Goal: Task Accomplishment & Management: Manage account settings

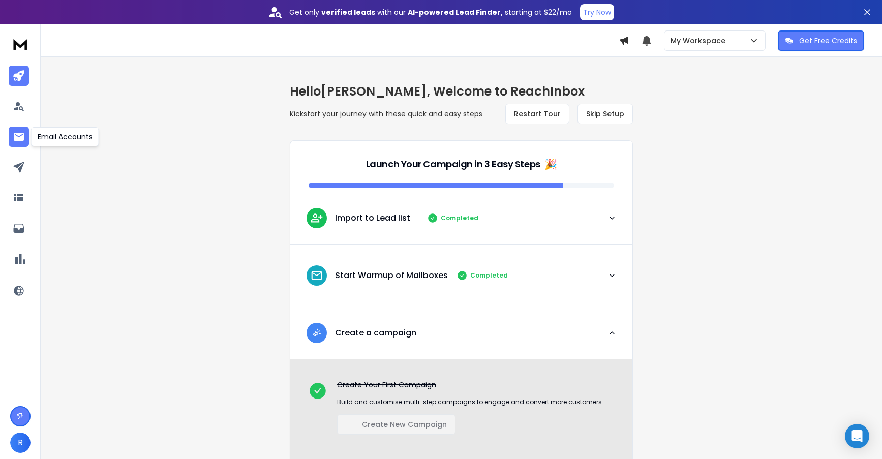
click at [19, 141] on icon at bounding box center [19, 137] width 12 height 12
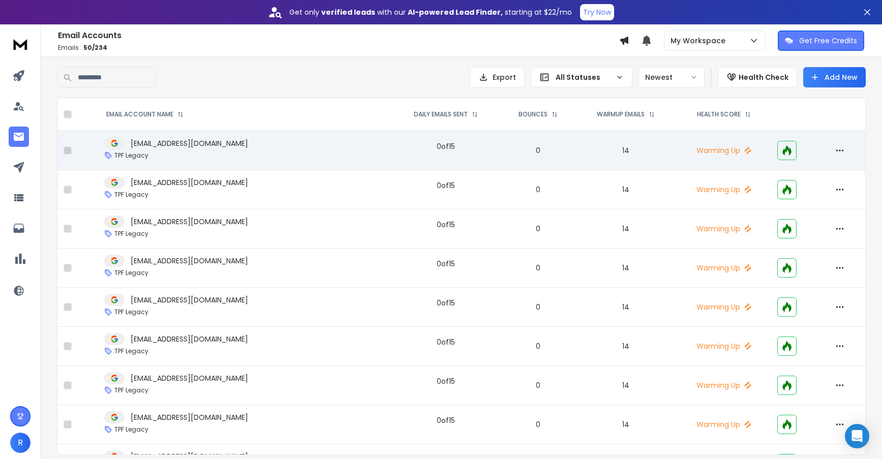
click at [154, 145] on p "[EMAIL_ADDRESS][DOMAIN_NAME]" at bounding box center [189, 143] width 117 height 10
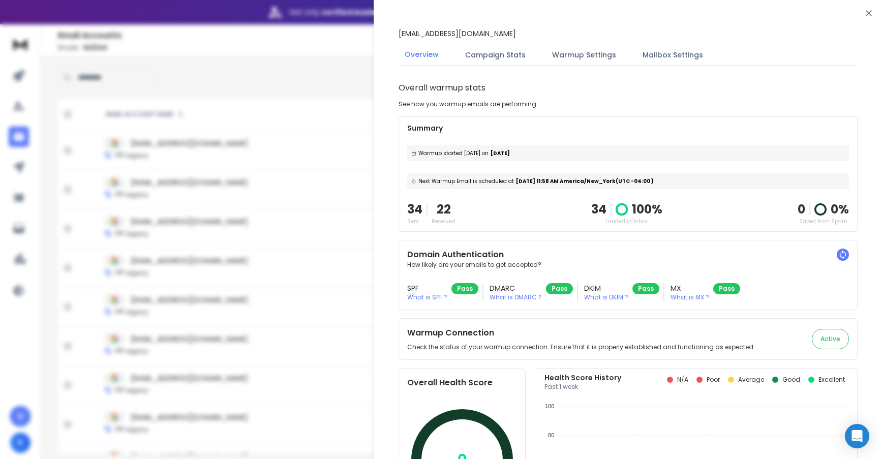
click at [175, 81] on div at bounding box center [441, 229] width 882 height 459
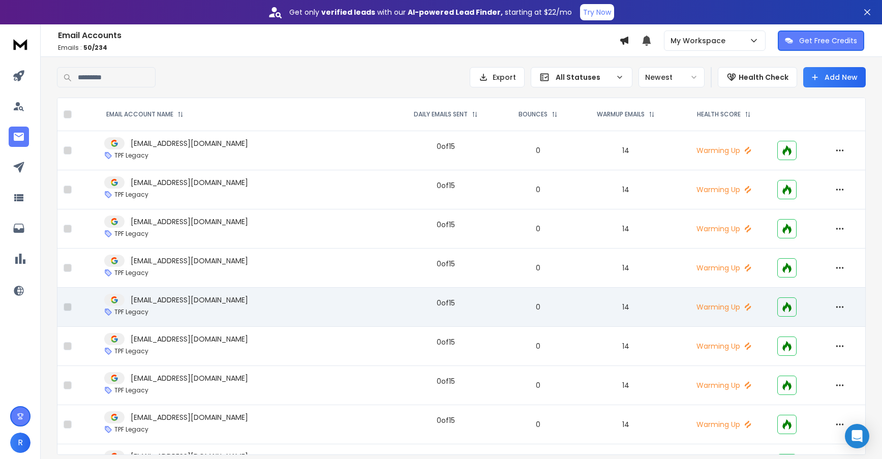
click at [169, 298] on p "[EMAIL_ADDRESS][DOMAIN_NAME]" at bounding box center [189, 300] width 117 height 10
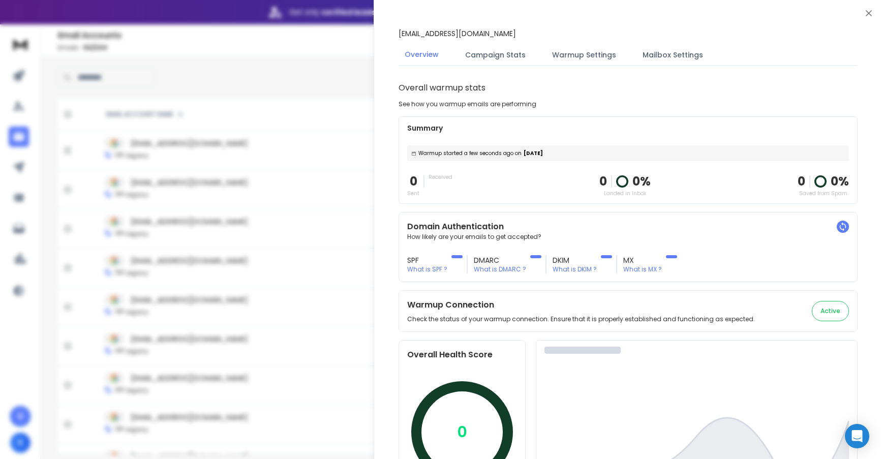
click at [226, 299] on div at bounding box center [441, 229] width 882 height 459
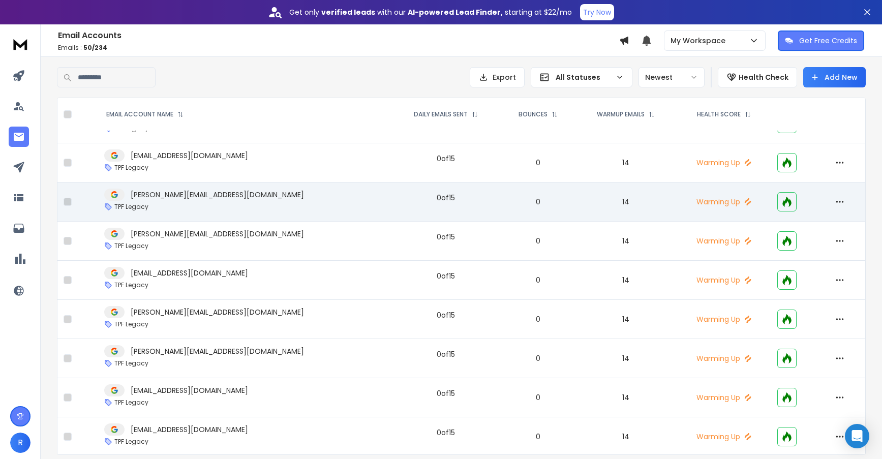
scroll to position [420, 0]
click at [163, 193] on p "[PERSON_NAME][EMAIL_ADDRESS][DOMAIN_NAME]" at bounding box center [217, 193] width 173 height 10
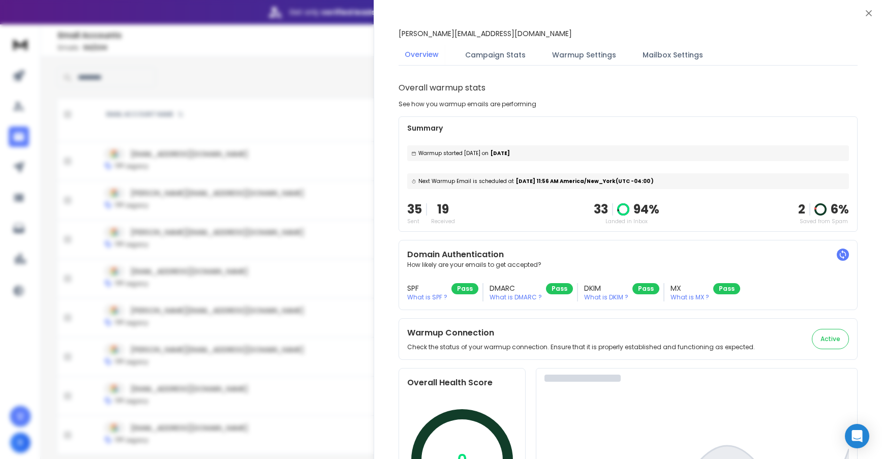
click at [279, 209] on div at bounding box center [441, 229] width 882 height 459
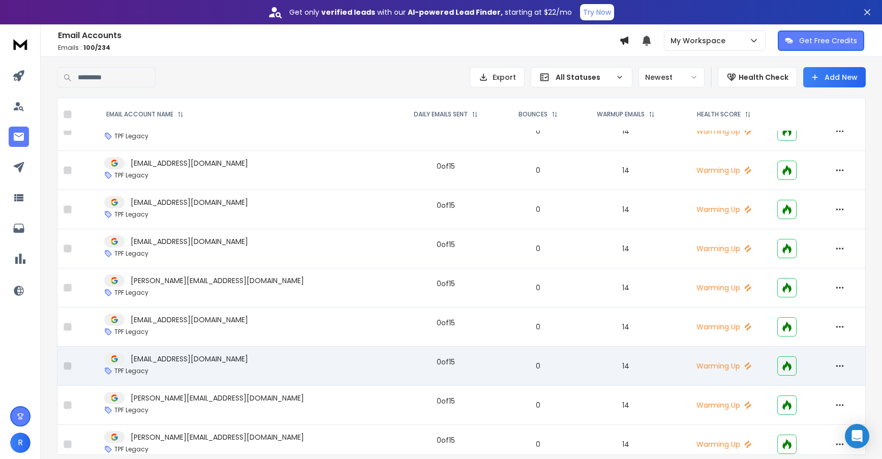
scroll to position [1665, 0]
click at [178, 359] on p "[EMAIL_ADDRESS][DOMAIN_NAME]" at bounding box center [189, 357] width 117 height 10
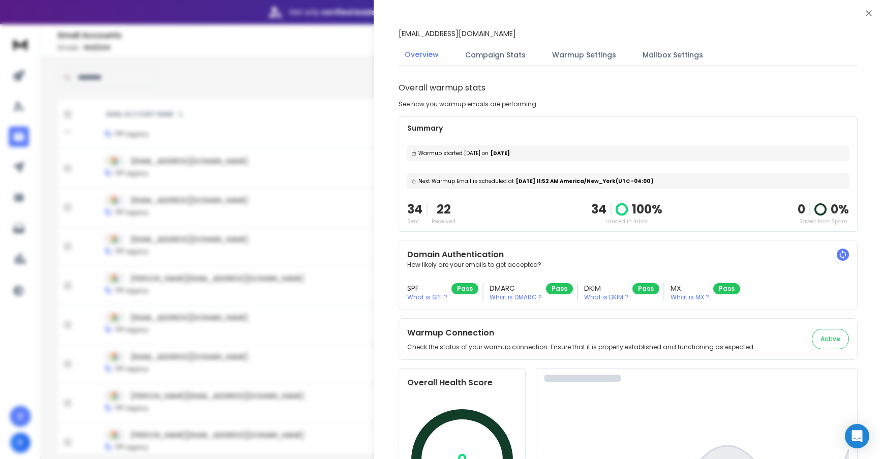
click at [334, 259] on div at bounding box center [441, 229] width 882 height 459
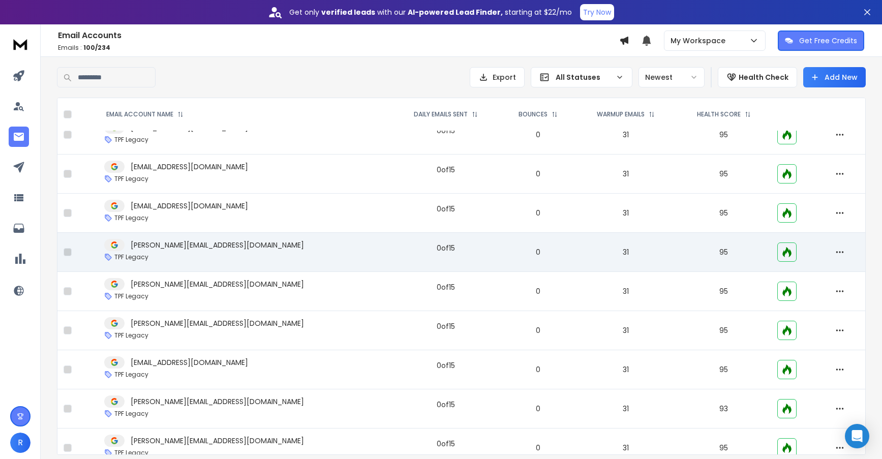
scroll to position [3386, 0]
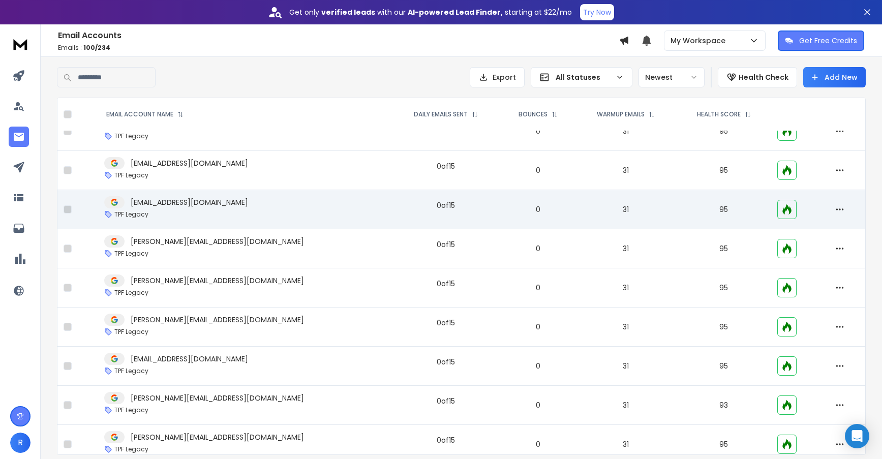
click at [178, 202] on p "[EMAIL_ADDRESS][DOMAIN_NAME]" at bounding box center [189, 202] width 117 height 10
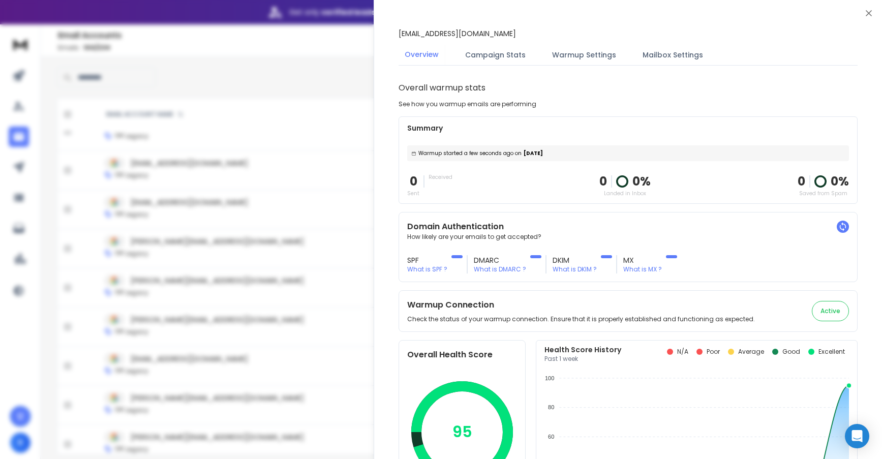
click at [235, 56] on div at bounding box center [441, 229] width 882 height 459
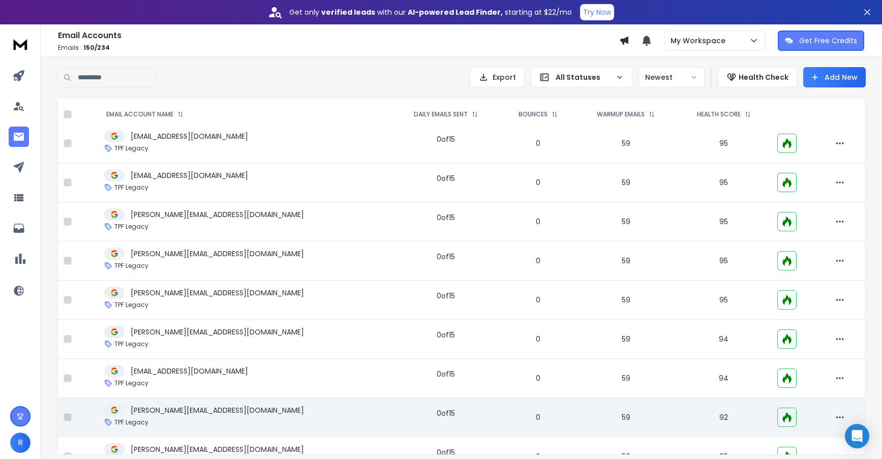
scroll to position [5436, 0]
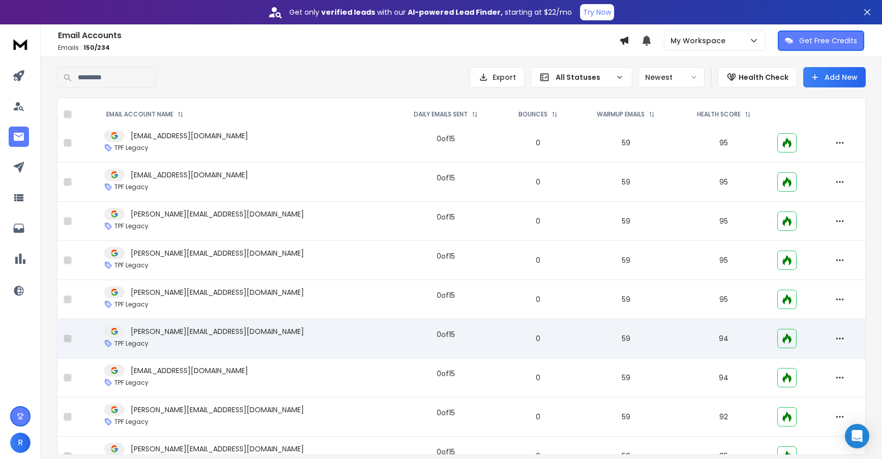
click at [152, 333] on p "[PERSON_NAME][EMAIL_ADDRESS][DOMAIN_NAME]" at bounding box center [217, 331] width 173 height 10
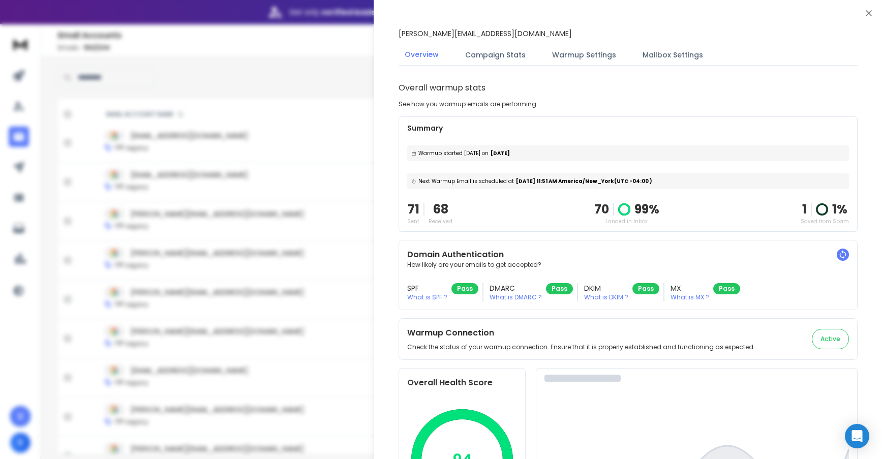
click at [221, 330] on div at bounding box center [441, 229] width 882 height 459
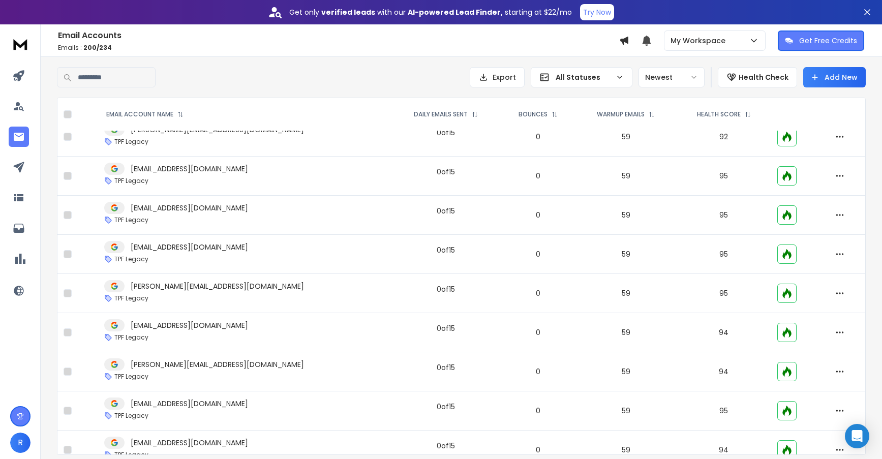
scroll to position [6656, 0]
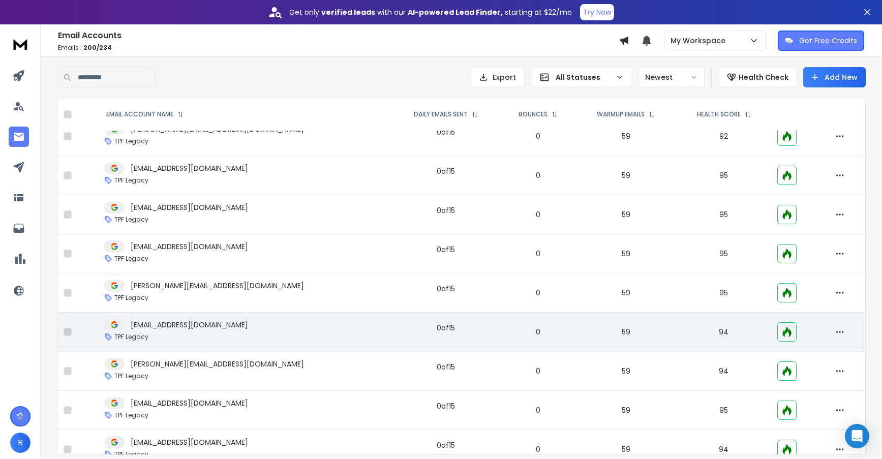
click at [164, 318] on td "[EMAIL_ADDRESS][DOMAIN_NAME] TPF Legacy" at bounding box center [244, 332] width 293 height 39
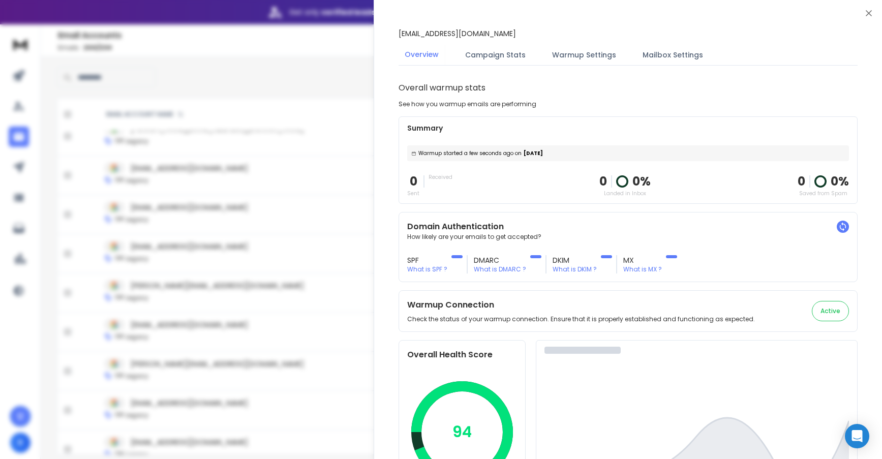
click at [285, 311] on div at bounding box center [441, 229] width 882 height 459
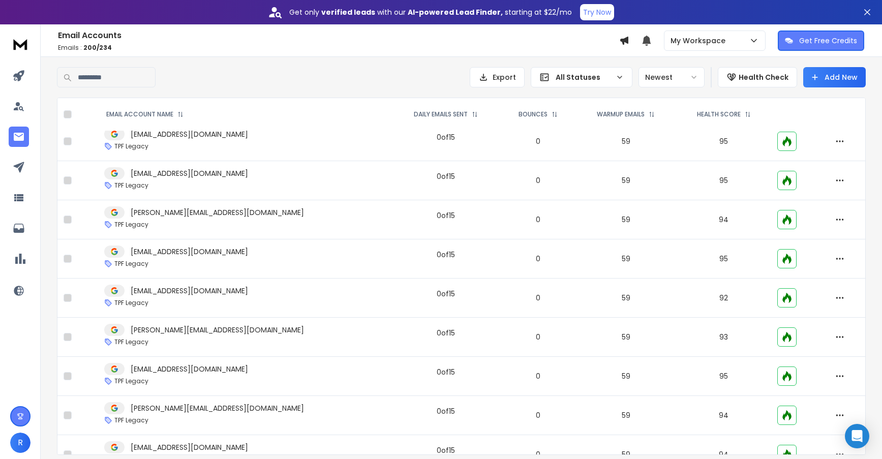
scroll to position [7517, 0]
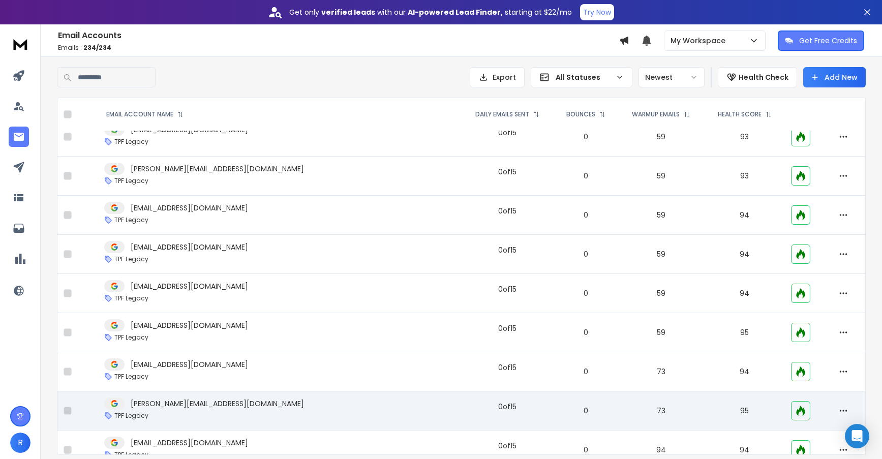
click at [168, 401] on p "[PERSON_NAME][EMAIL_ADDRESS][DOMAIN_NAME]" at bounding box center [217, 404] width 173 height 10
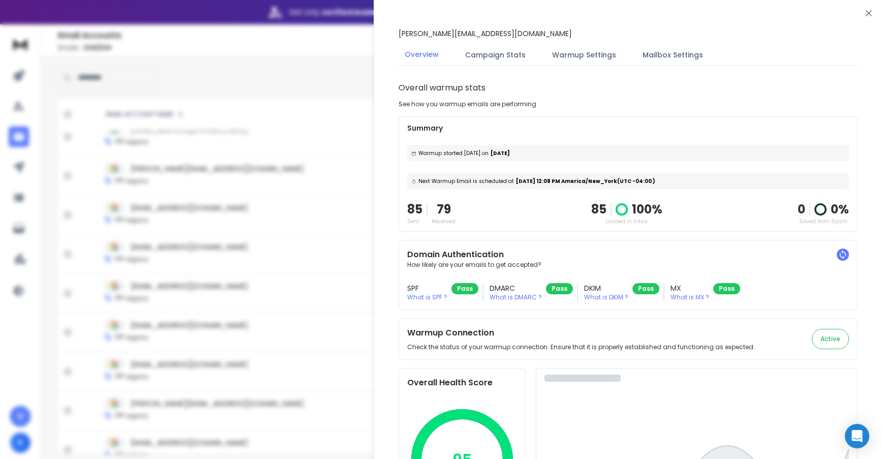
click at [250, 280] on div at bounding box center [441, 229] width 882 height 459
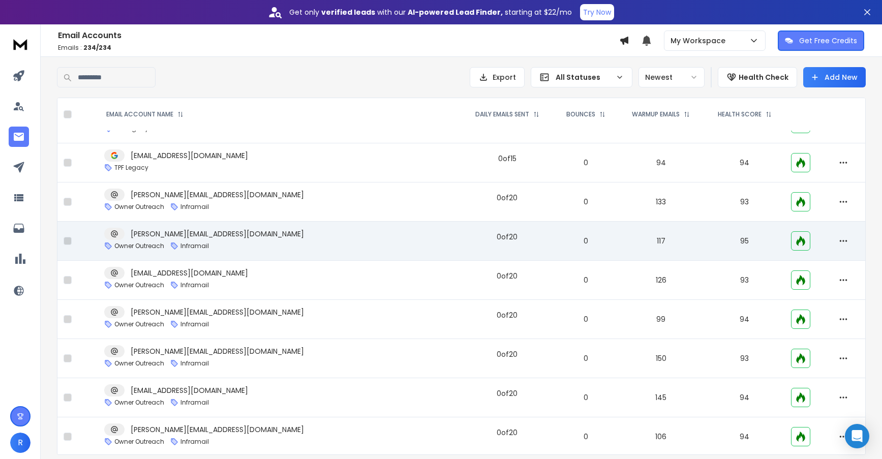
scroll to position [7806, 0]
click at [174, 234] on p "[PERSON_NAME][EMAIL_ADDRESS][DOMAIN_NAME]" at bounding box center [217, 232] width 173 height 10
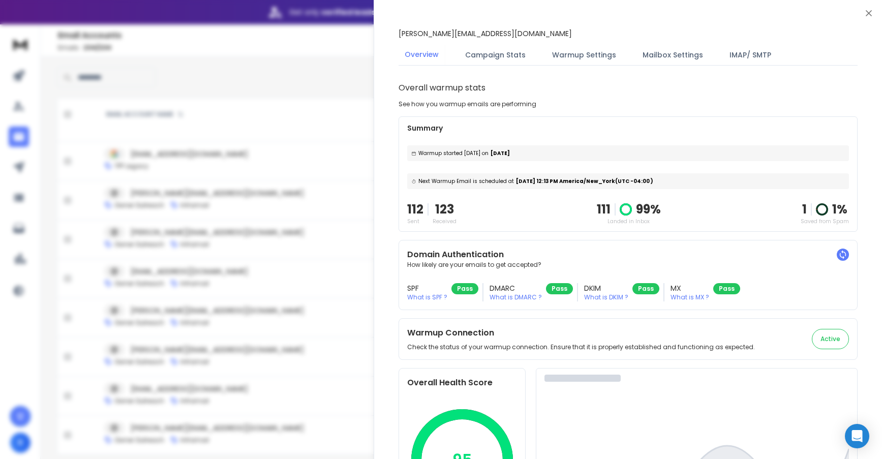
click at [277, 240] on div at bounding box center [441, 229] width 882 height 459
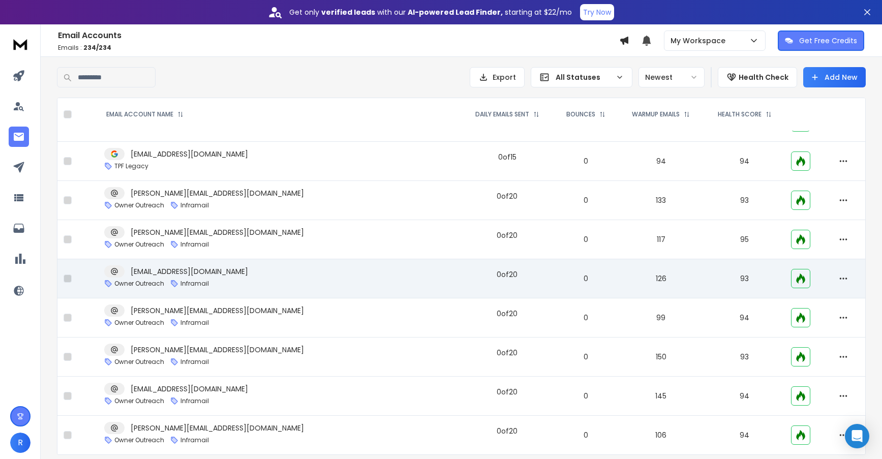
click at [175, 265] on div "[EMAIL_ADDRESS][DOMAIN_NAME]" at bounding box center [176, 271] width 144 height 12
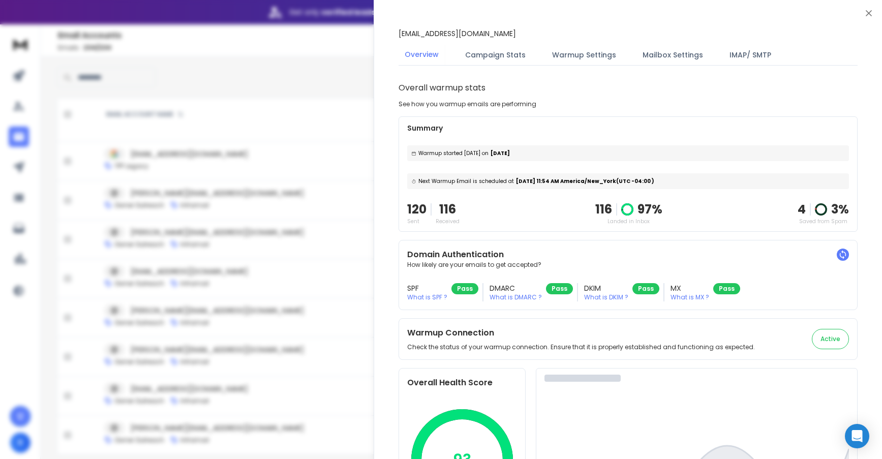
click at [302, 278] on div at bounding box center [441, 229] width 882 height 459
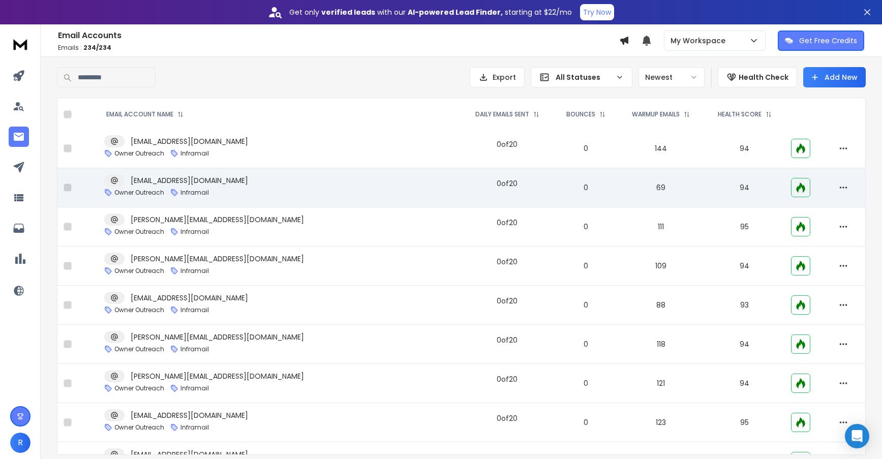
scroll to position [8407, 0]
click at [173, 178] on p "[EMAIL_ADDRESS][DOMAIN_NAME]" at bounding box center [189, 179] width 117 height 10
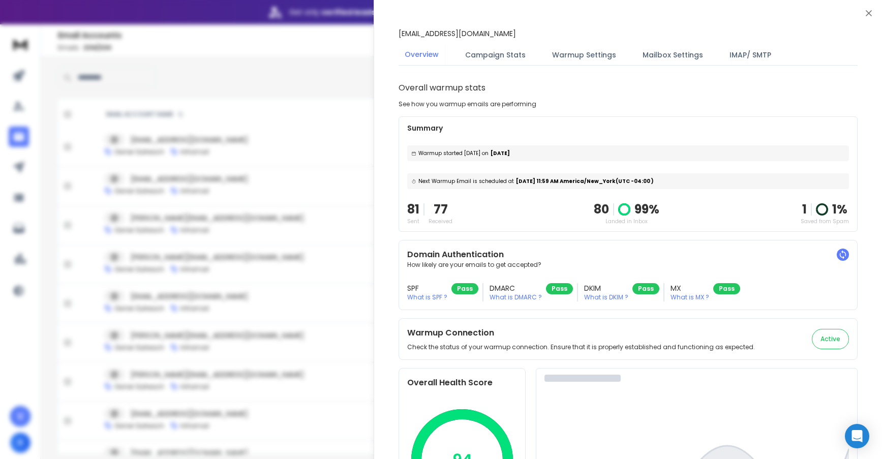
click at [329, 288] on div at bounding box center [441, 229] width 882 height 459
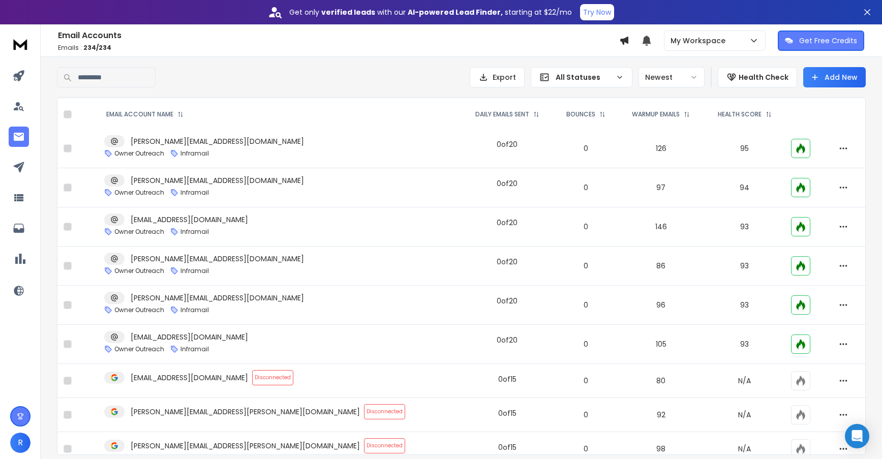
scroll to position [8816, 0]
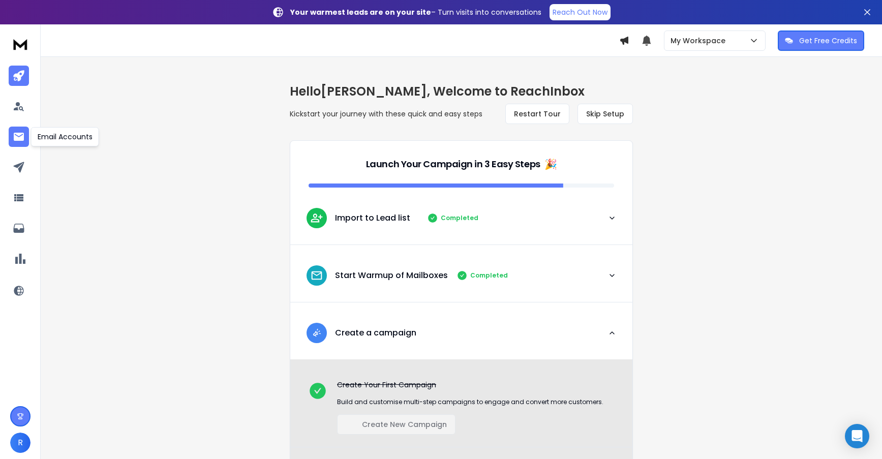
click at [18, 137] on icon at bounding box center [19, 137] width 12 height 12
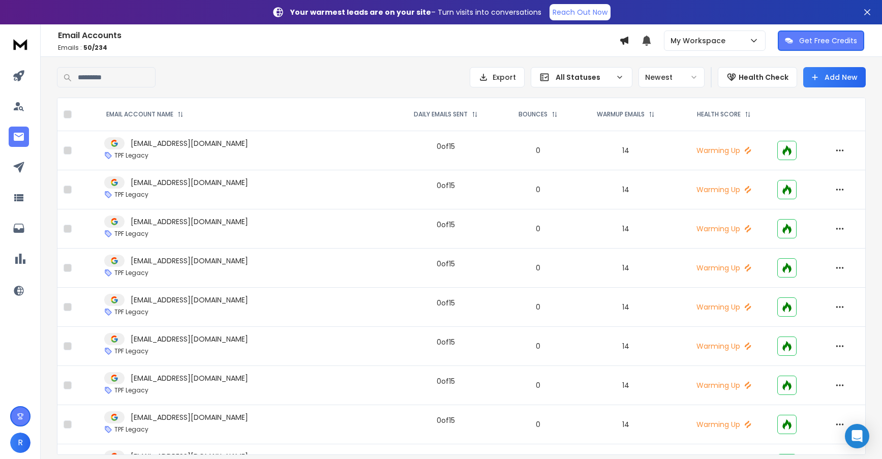
click at [593, 77] on p "All Statuses" at bounding box center [584, 77] width 56 height 10
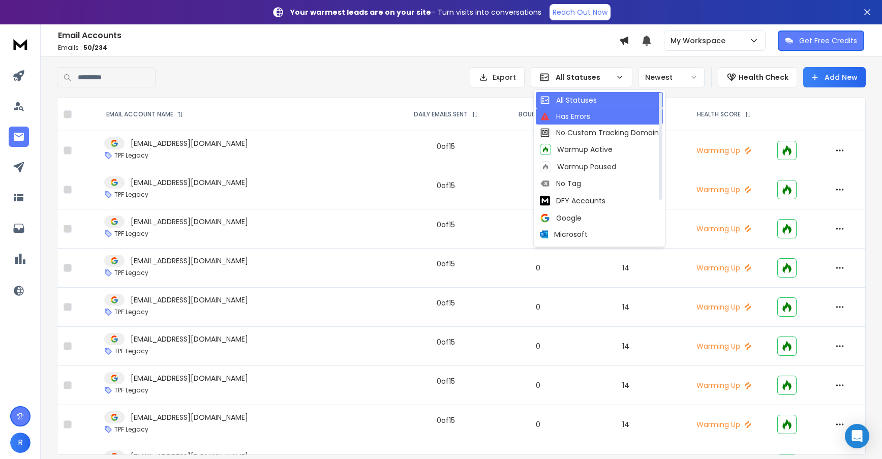
click at [570, 111] on div "Has Errors" at bounding box center [565, 116] width 50 height 10
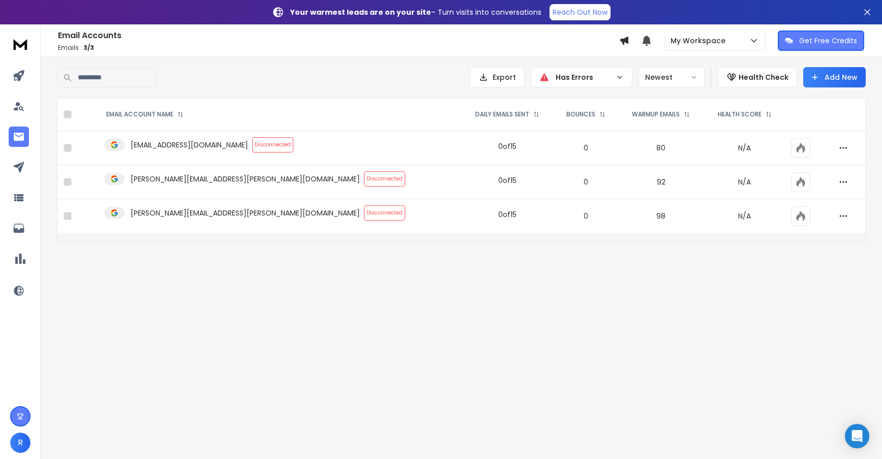
click at [833, 76] on button "Add New" at bounding box center [834, 77] width 63 height 20
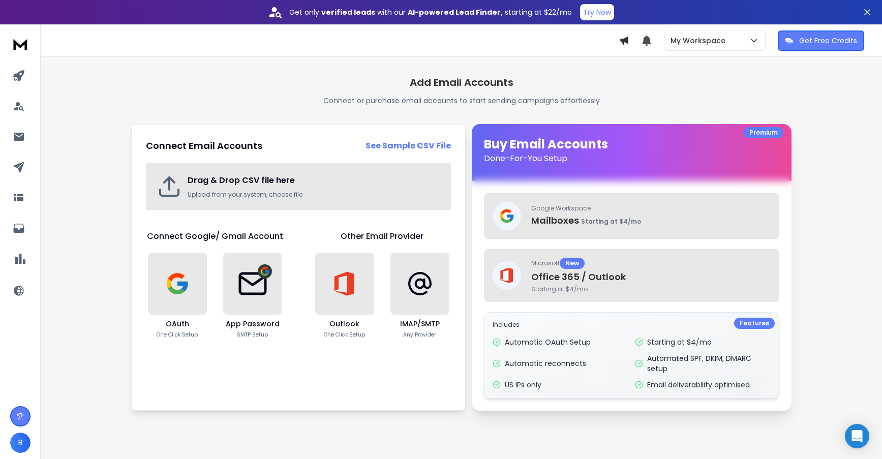
click at [417, 287] on circle at bounding box center [419, 284] width 9 height 9
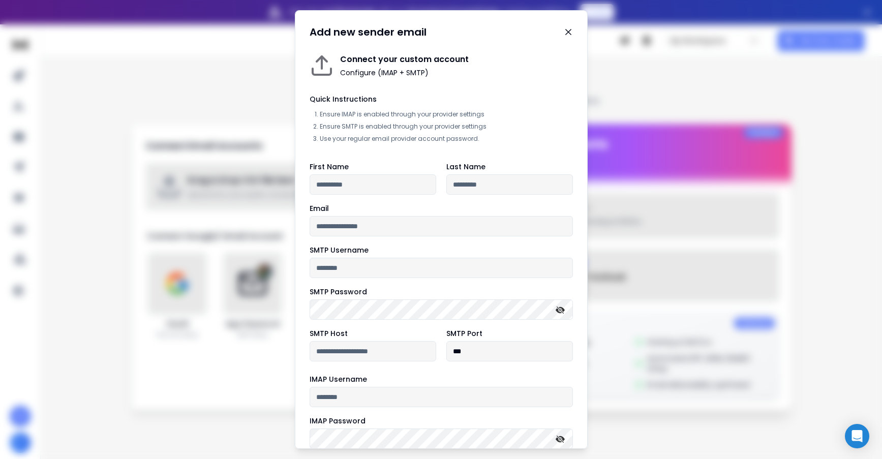
click at [571, 28] on icon at bounding box center [568, 31] width 9 height 9
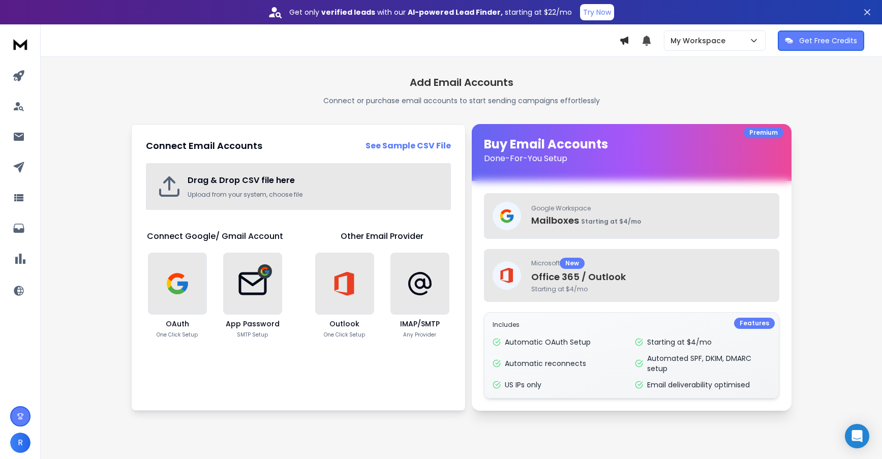
click at [420, 288] on circle at bounding box center [419, 284] width 9 height 9
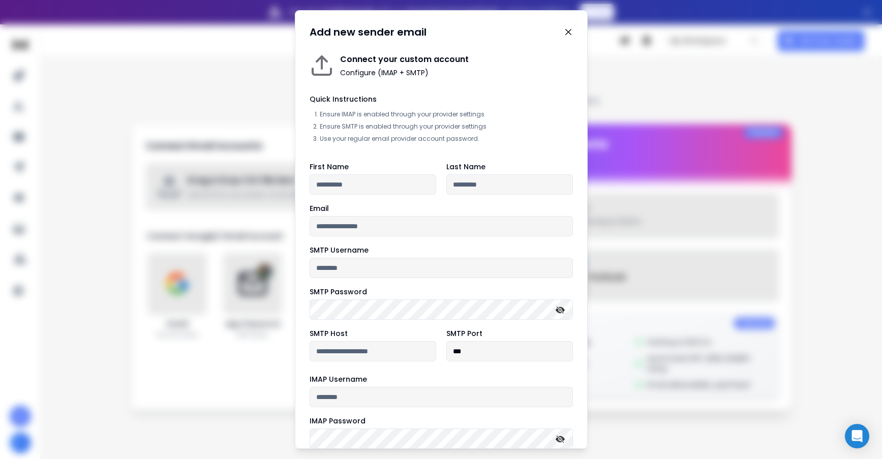
click at [572, 31] on icon at bounding box center [568, 31] width 9 height 9
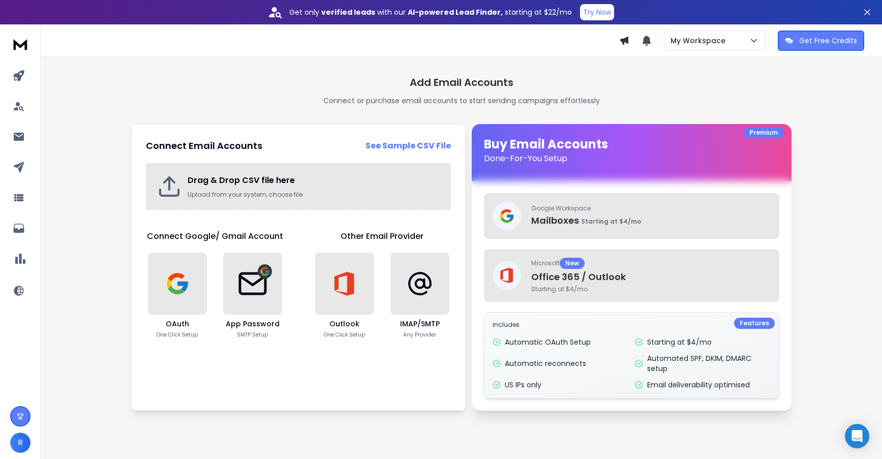
click at [226, 181] on h2 "Drag & Drop CSV file here" at bounding box center [314, 180] width 252 height 12
type input "**********"
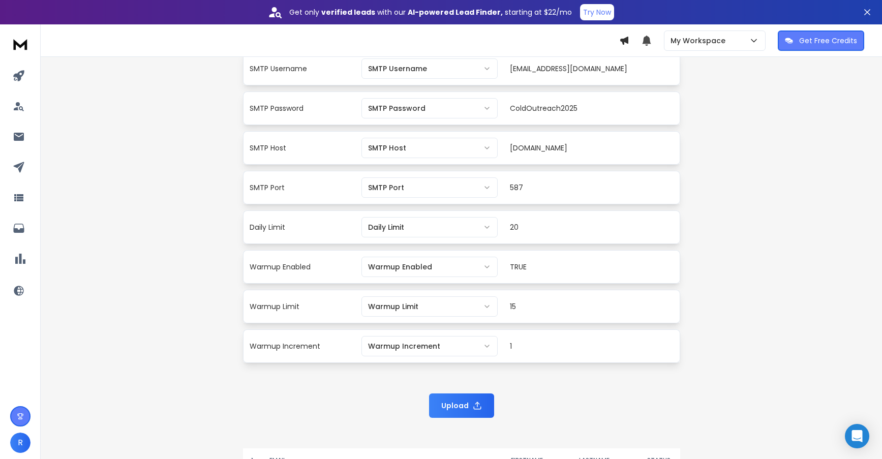
scroll to position [479, 0]
click at [462, 404] on p "Upload" at bounding box center [454, 405] width 27 height 10
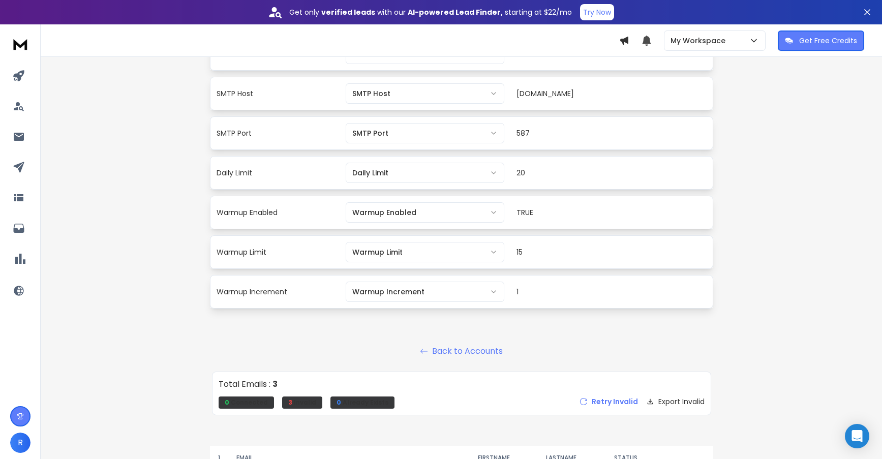
scroll to position [0, 0]
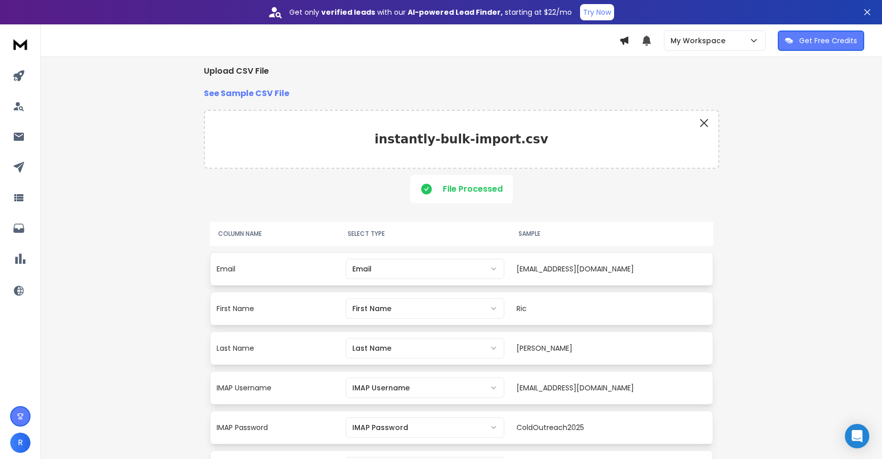
drag, startPoint x: 741, startPoint y: 98, endPoint x: 694, endPoint y: 107, distance: 47.7
click at [19, 136] on icon at bounding box center [19, 137] width 12 height 12
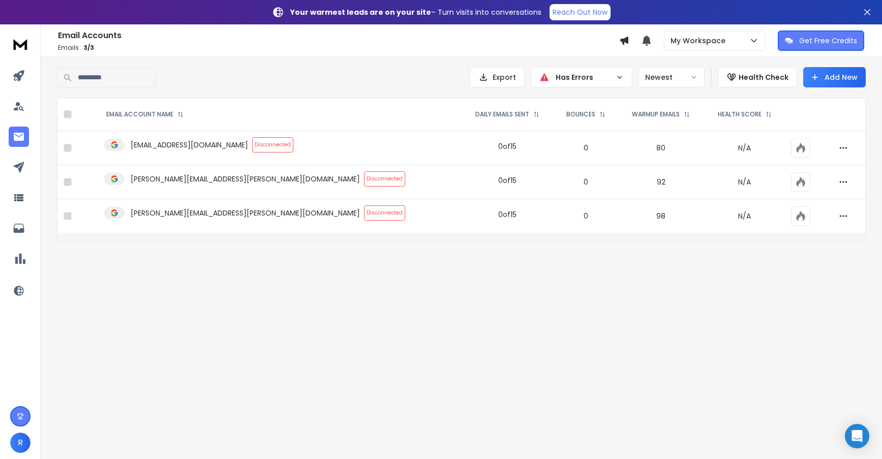
click at [837, 77] on button "Add New" at bounding box center [834, 77] width 63 height 20
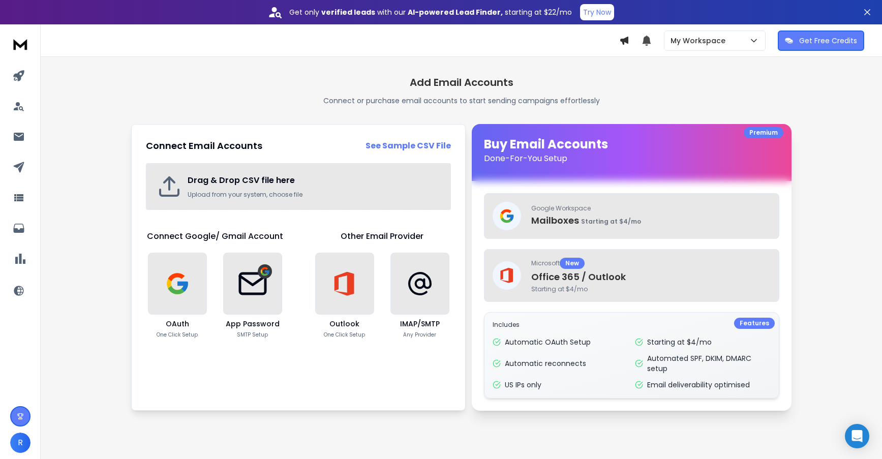
click at [398, 282] on div at bounding box center [419, 284] width 59 height 62
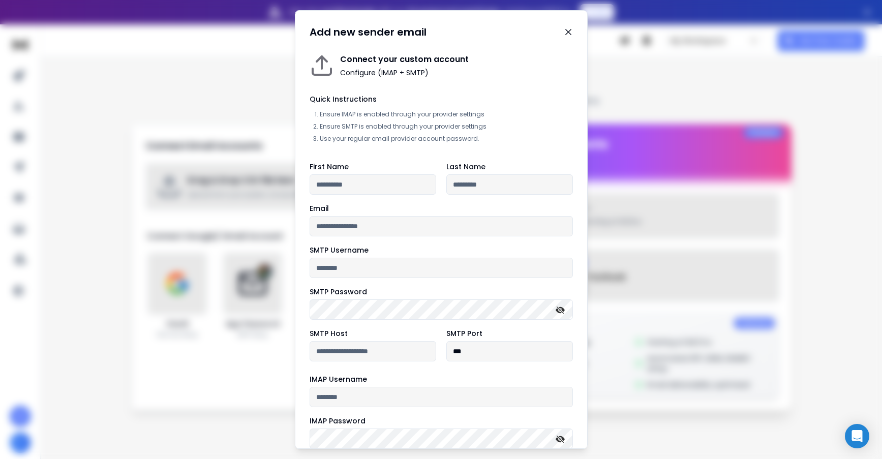
click at [569, 32] on icon at bounding box center [568, 31] width 9 height 9
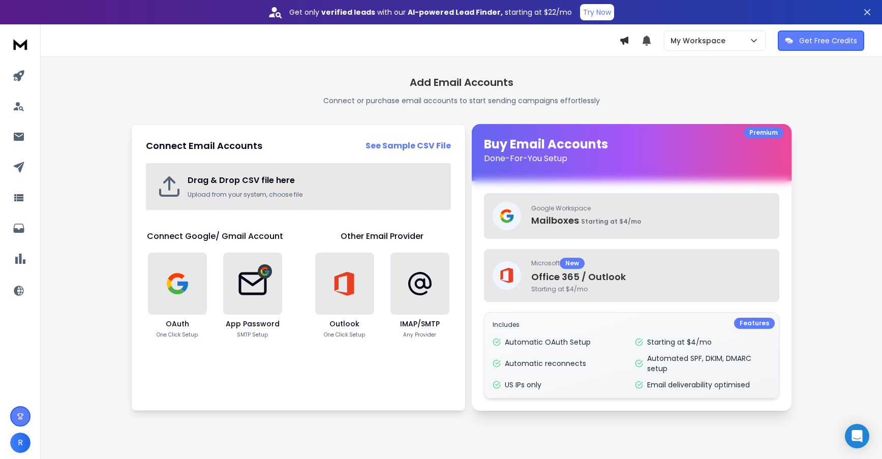
click at [221, 181] on h2 "Drag & Drop CSV file here" at bounding box center [314, 180] width 252 height 12
type input "**********"
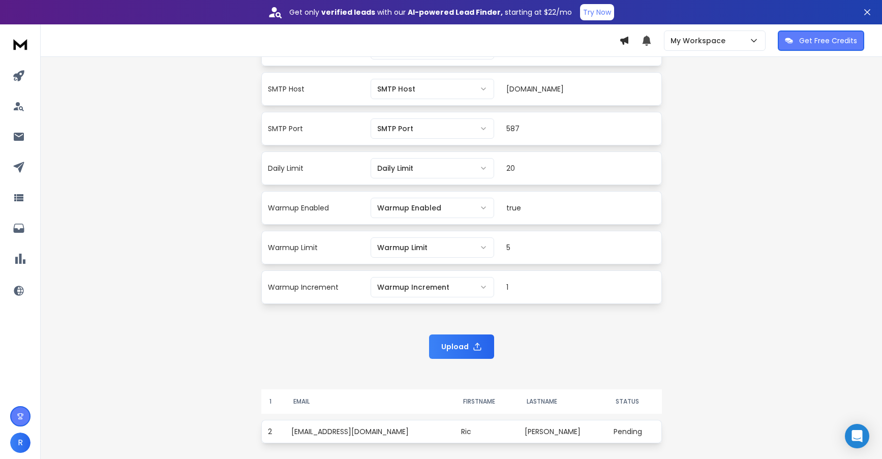
scroll to position [550, 0]
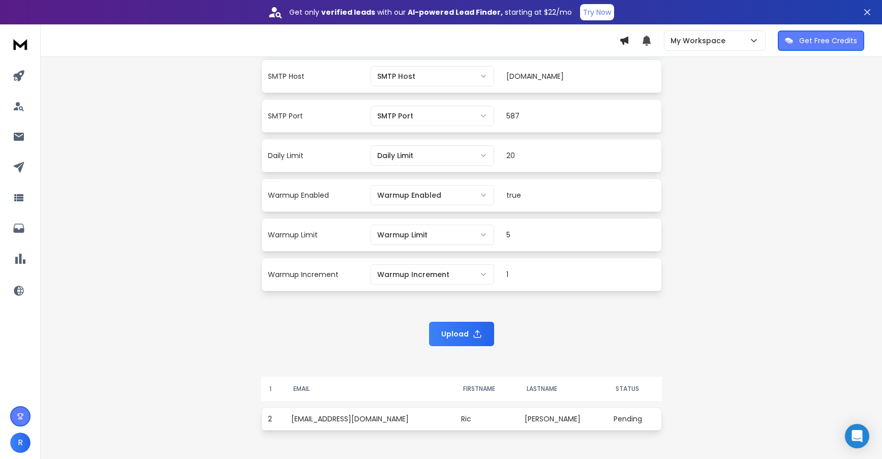
click at [459, 329] on p "Upload" at bounding box center [454, 334] width 27 height 10
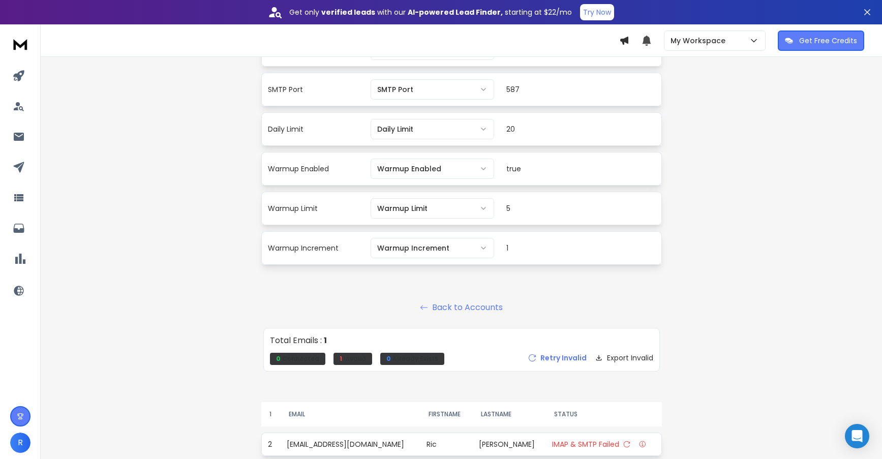
scroll to position [601, 0]
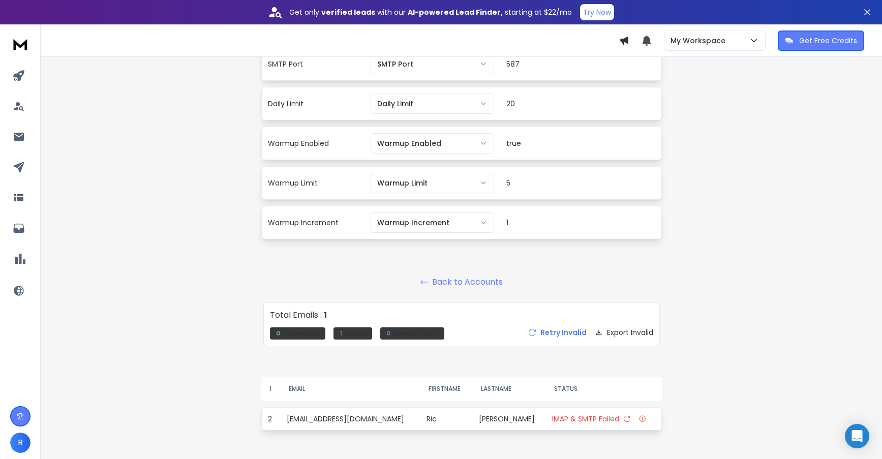
click at [21, 138] on icon at bounding box center [19, 137] width 10 height 8
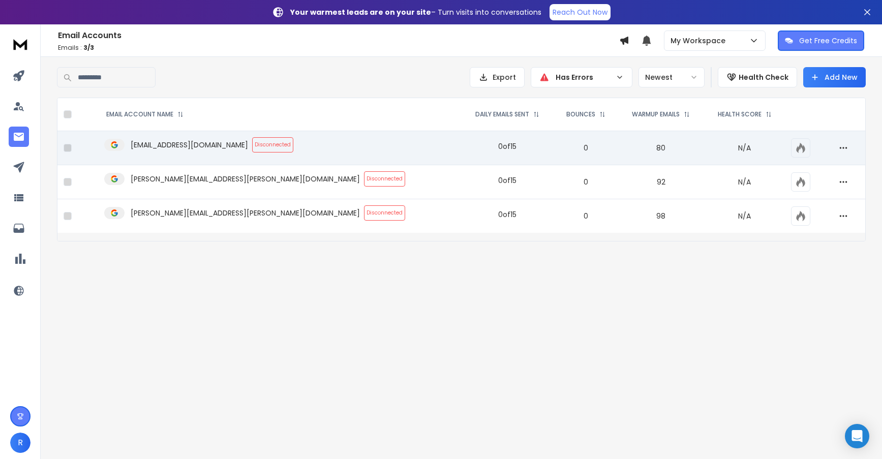
click at [68, 146] on button "button" at bounding box center [68, 148] width 8 height 8
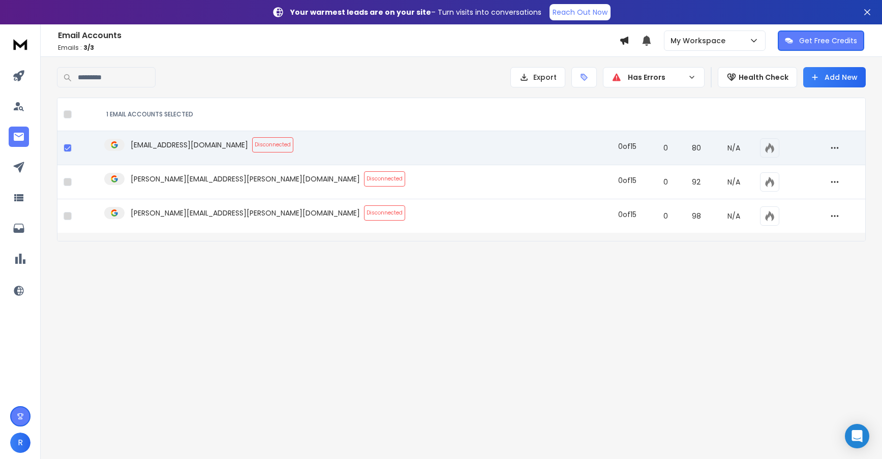
click at [66, 144] on button "button" at bounding box center [68, 148] width 8 height 8
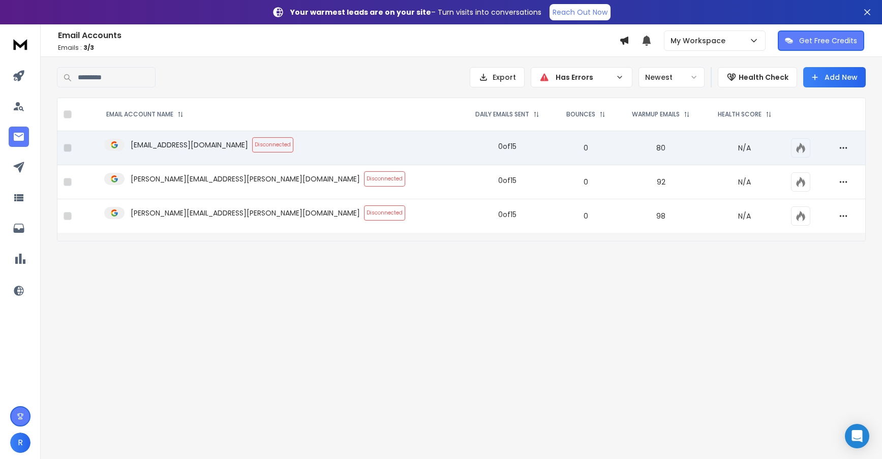
click at [840, 147] on icon at bounding box center [843, 147] width 9 height 9
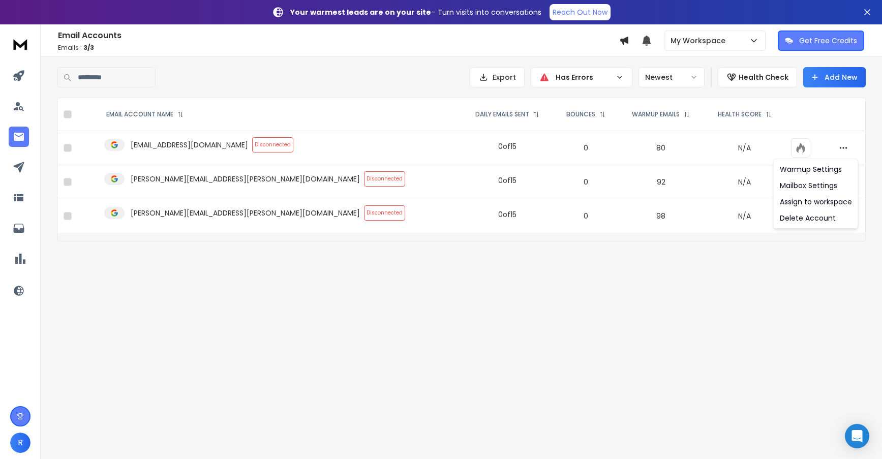
drag, startPoint x: 810, startPoint y: 272, endPoint x: 756, endPoint y: 266, distance: 54.7
click at [807, 272] on div "Your warmest leads are on your site – Turn visits into conversations Reach Out …" at bounding box center [441, 229] width 882 height 459
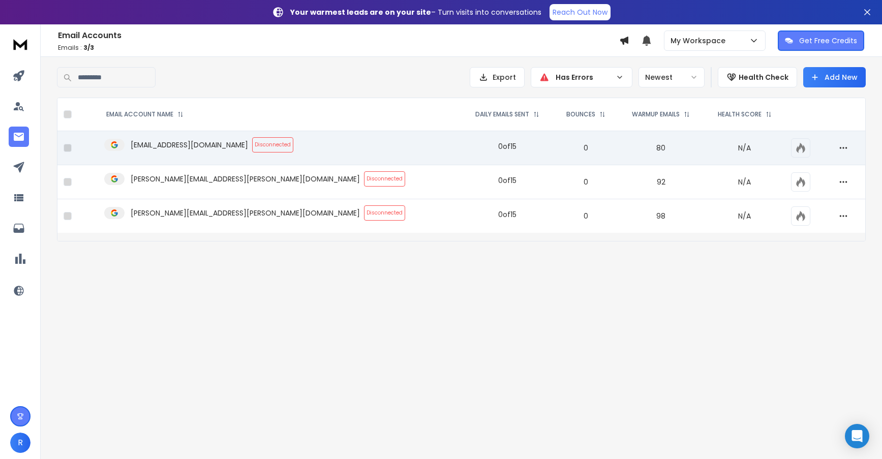
click at [252, 140] on span "Disconnected" at bounding box center [272, 144] width 41 height 15
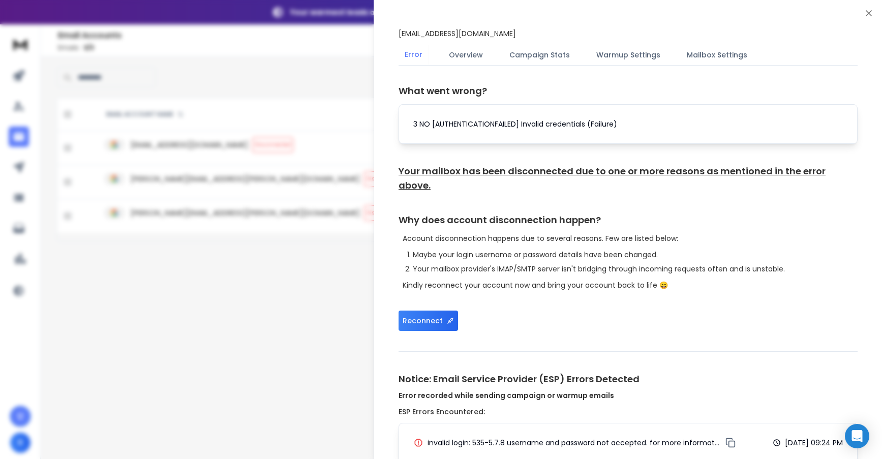
click at [424, 311] on button "Reconnect" at bounding box center [428, 321] width 59 height 20
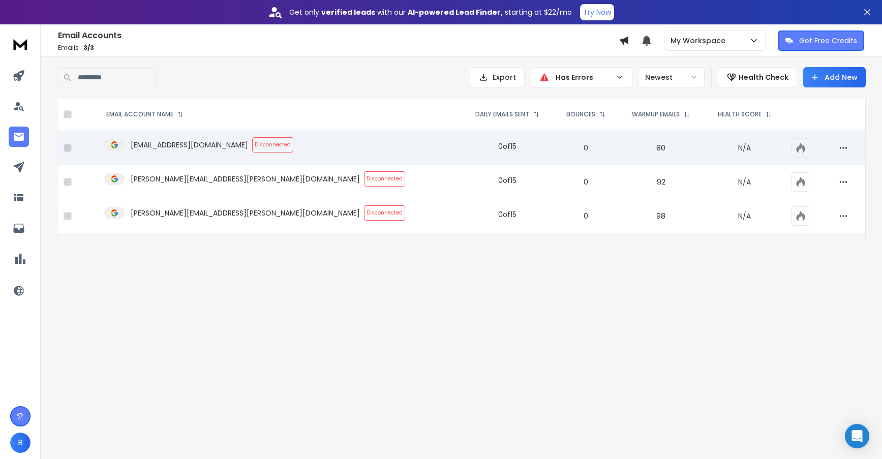
click at [67, 146] on button "button" at bounding box center [68, 148] width 8 height 8
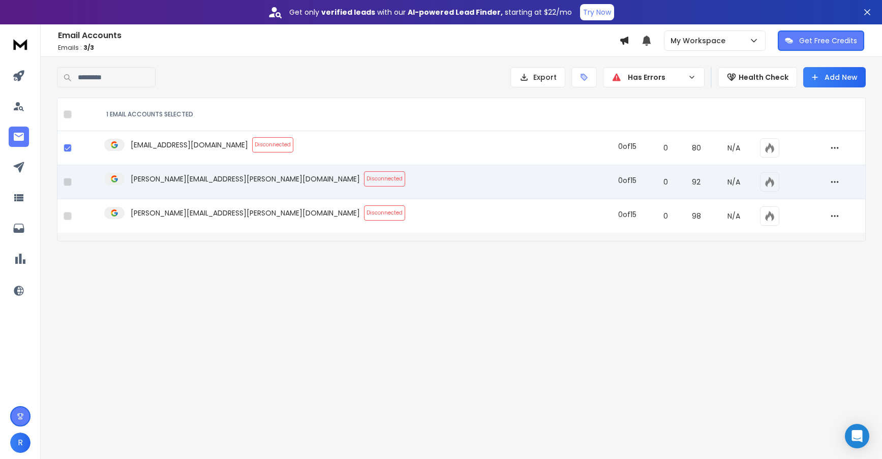
drag, startPoint x: 71, startPoint y: 179, endPoint x: 71, endPoint y: 189, distance: 10.2
click at [70, 179] on button "button" at bounding box center [68, 182] width 8 height 8
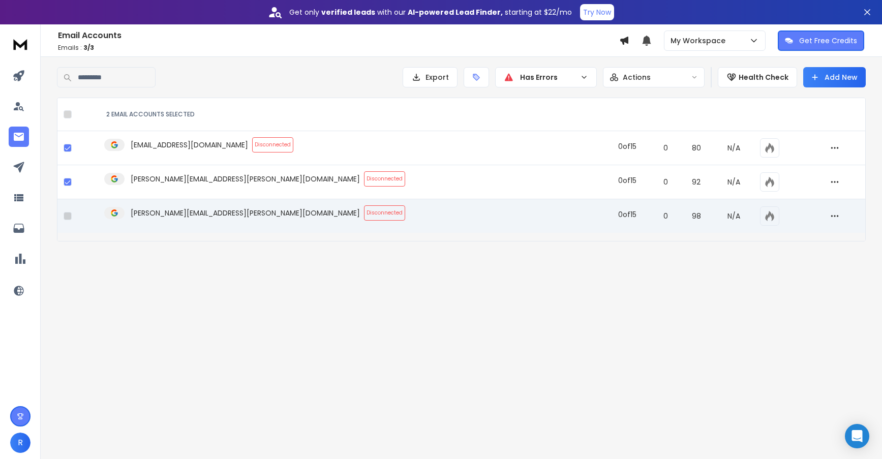
click at [68, 212] on button "button" at bounding box center [68, 216] width 8 height 8
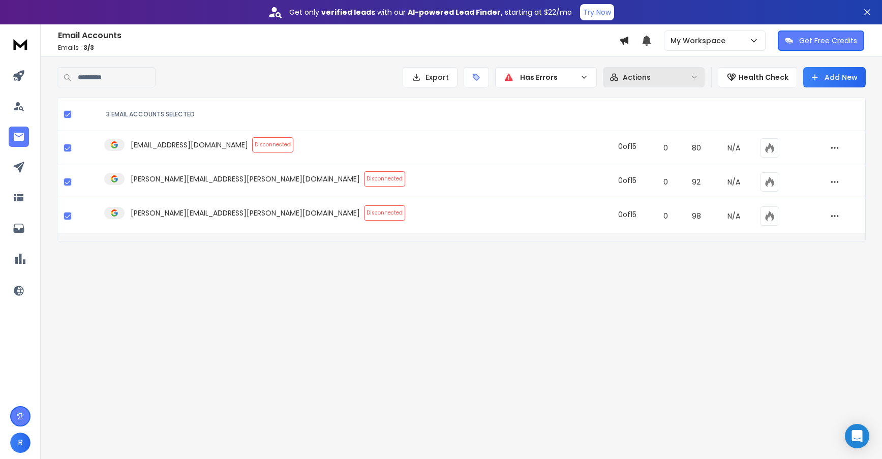
click at [662, 78] on div "Actions" at bounding box center [648, 77] width 77 height 10
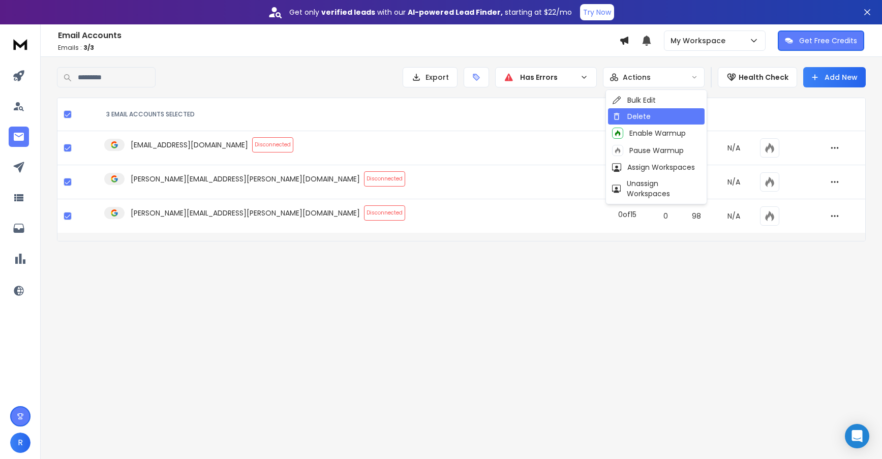
click at [641, 114] on div "Delete" at bounding box center [631, 116] width 39 height 10
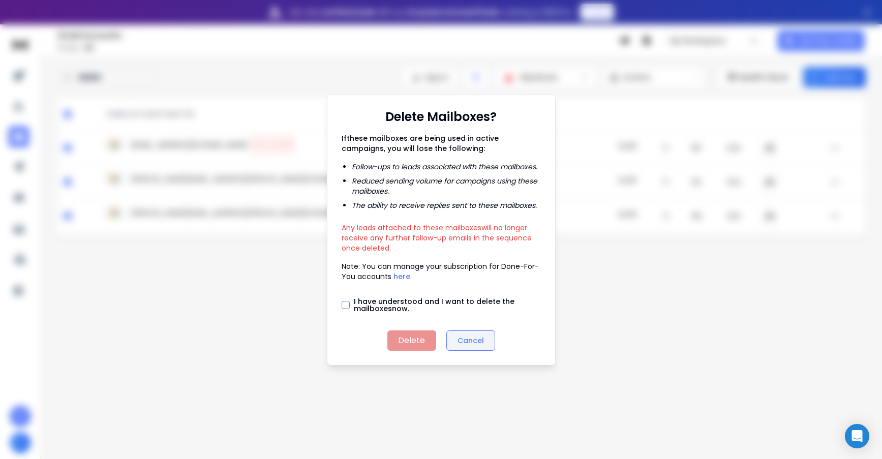
click at [343, 307] on button "I have understood and I want to delete the mailbox es now." at bounding box center [346, 305] width 8 height 8
click at [406, 334] on button "Delete" at bounding box center [411, 340] width 49 height 20
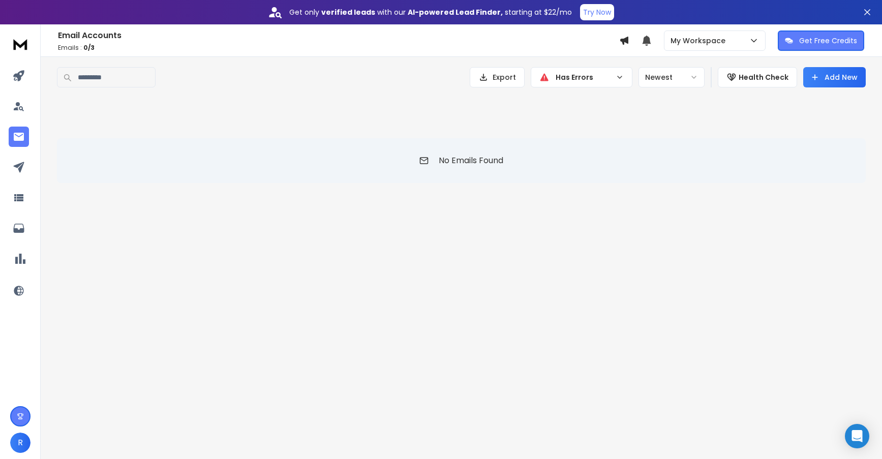
drag, startPoint x: 571, startPoint y: 216, endPoint x: 587, endPoint y: 211, distance: 16.4
click at [573, 215] on div "Get only verified leads with our AI-powered Lead Finder, starting at $22/mo Try…" at bounding box center [441, 229] width 882 height 459
click at [825, 84] on button "Add New" at bounding box center [834, 77] width 63 height 20
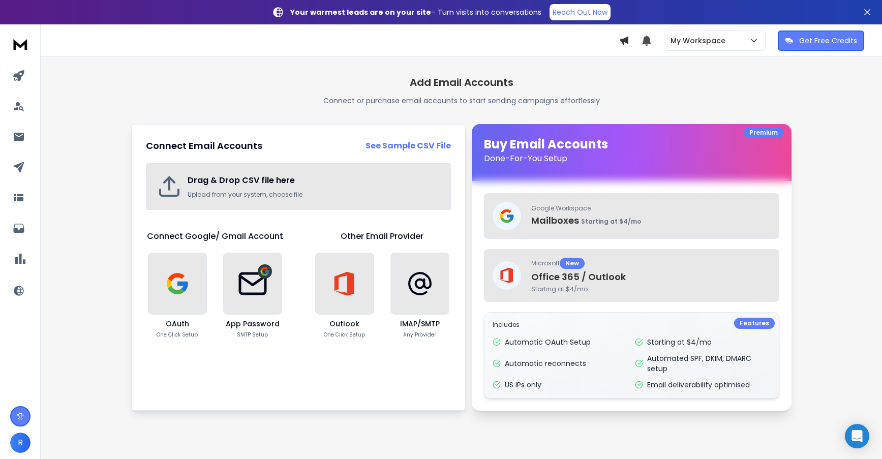
click at [252, 181] on h2 "Drag & Drop CSV file here" at bounding box center [314, 180] width 252 height 12
type input "**********"
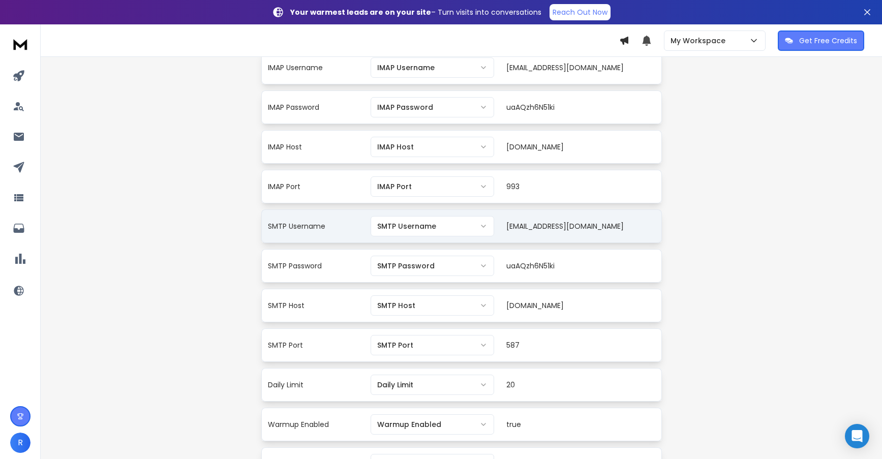
scroll to position [550, 0]
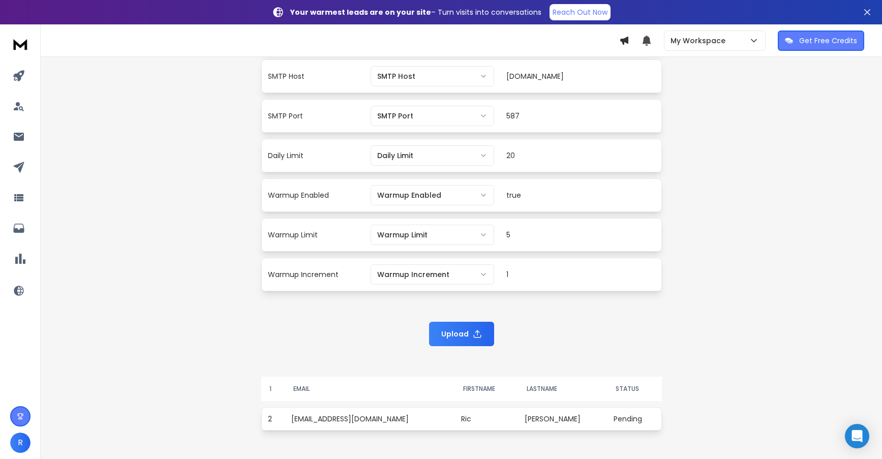
click at [460, 333] on p "Upload" at bounding box center [454, 334] width 27 height 10
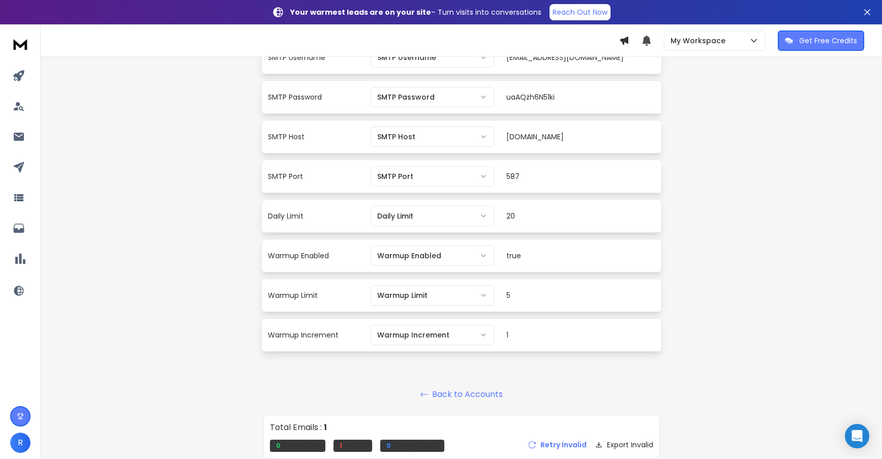
scroll to position [601, 0]
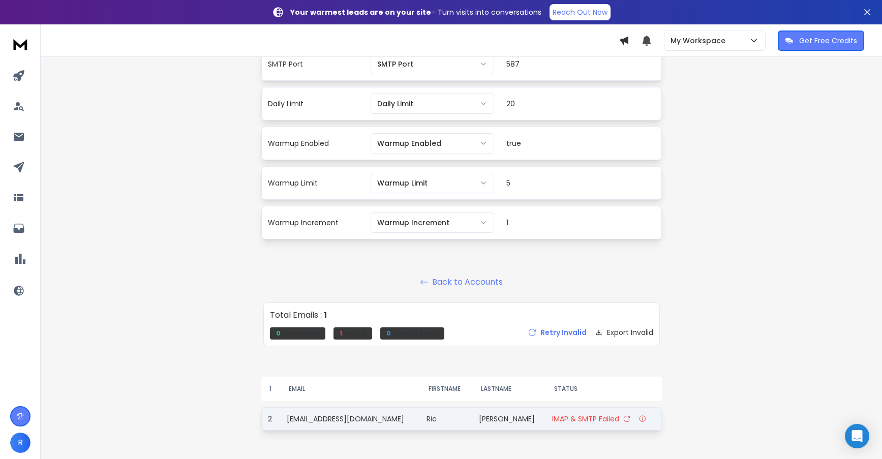
click at [623, 417] on icon at bounding box center [626, 418] width 7 height 7
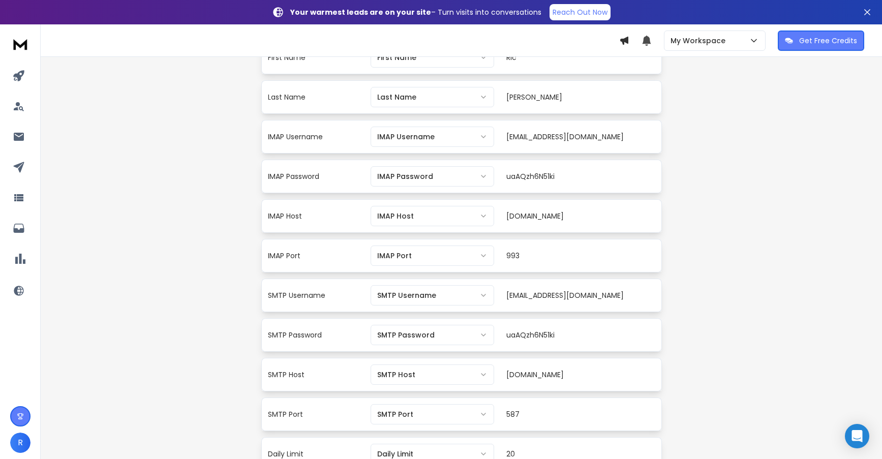
scroll to position [0, 0]
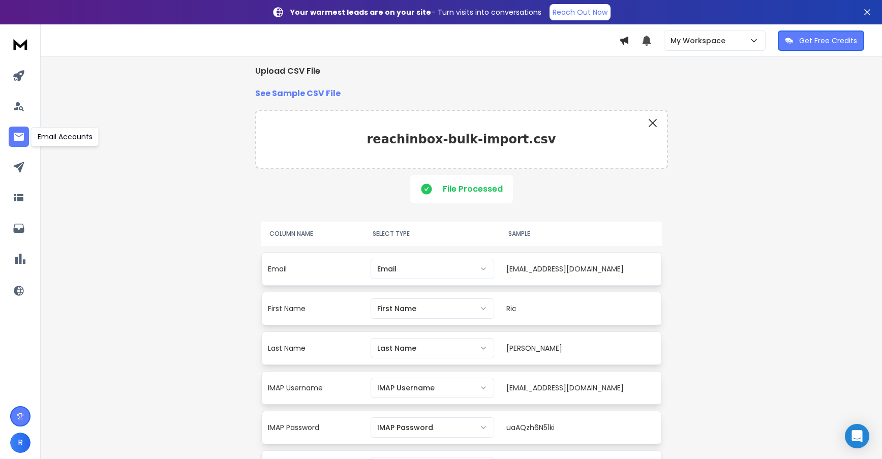
click at [24, 131] on icon at bounding box center [19, 137] width 12 height 12
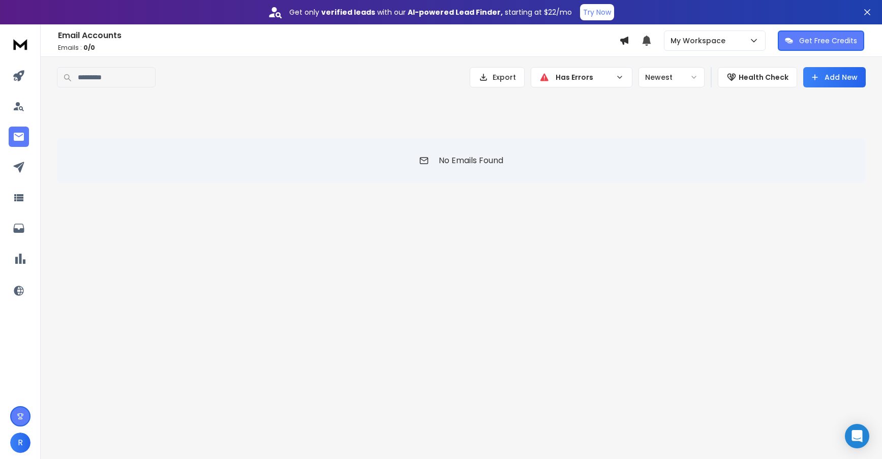
click at [821, 77] on button "Add New" at bounding box center [834, 77] width 63 height 20
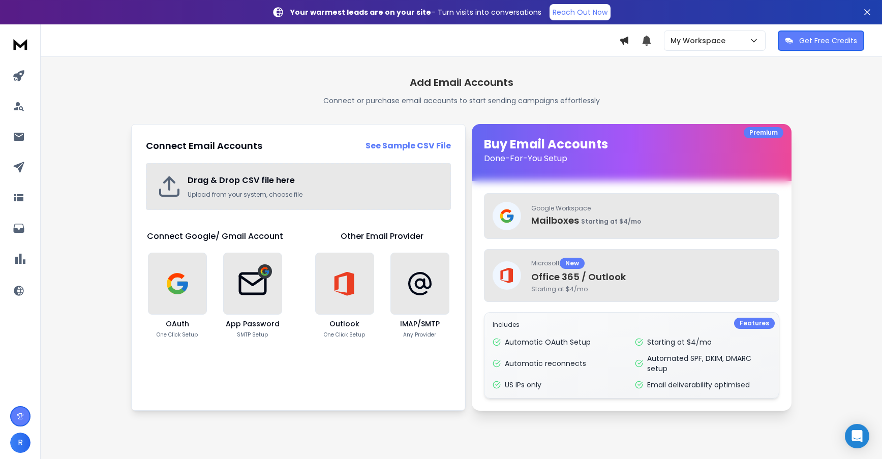
click at [227, 176] on h2 "Drag & Drop CSV file here" at bounding box center [314, 180] width 252 height 12
type input "**********"
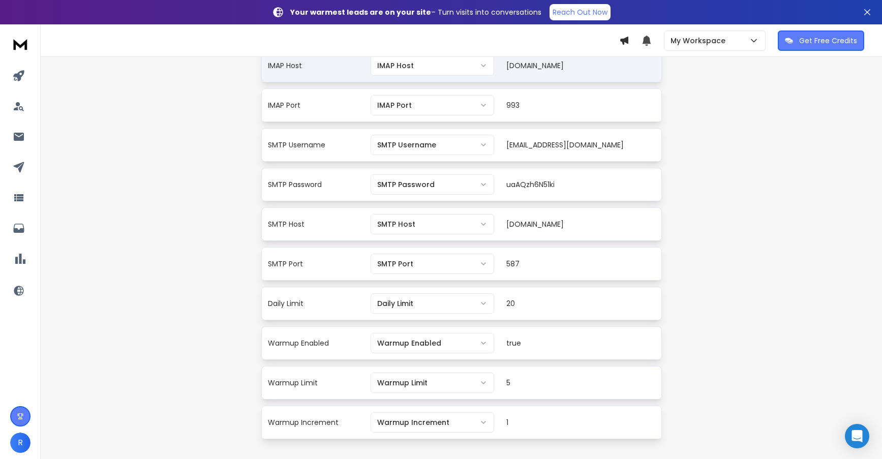
scroll to position [402, 0]
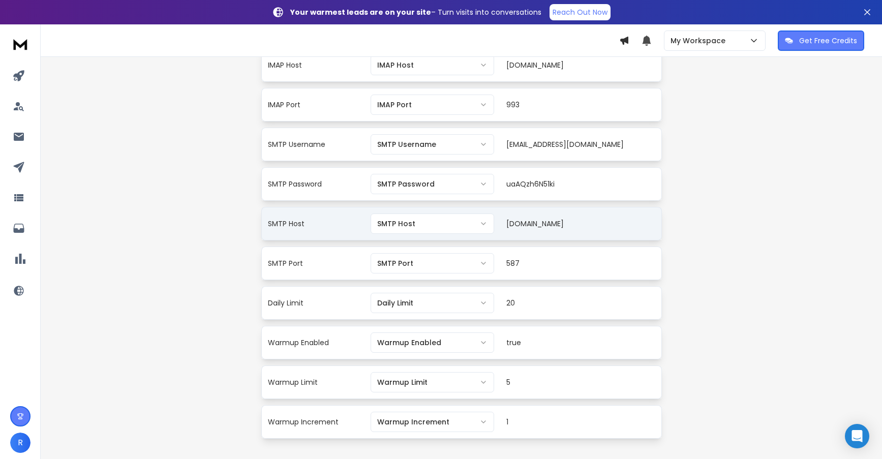
drag, startPoint x: 567, startPoint y: 224, endPoint x: 578, endPoint y: 225, distance: 10.8
click at [567, 224] on div "smtp.vacationstrategytravel.com" at bounding box center [580, 224] width 148 height 10
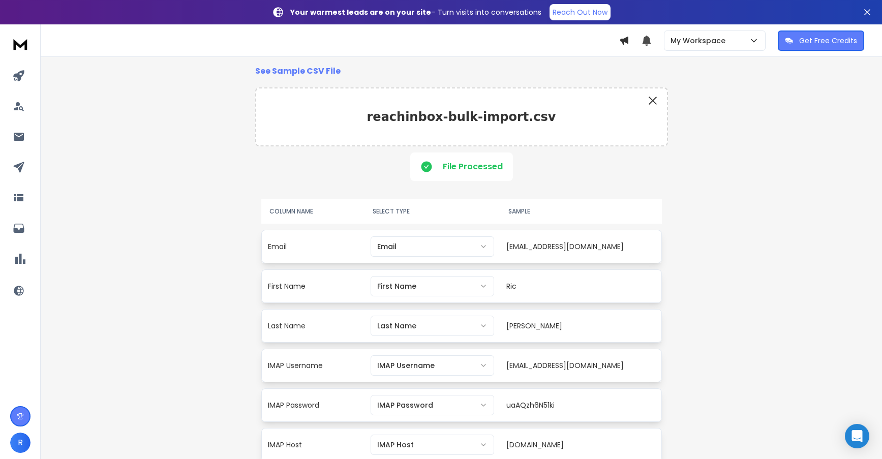
scroll to position [0, 0]
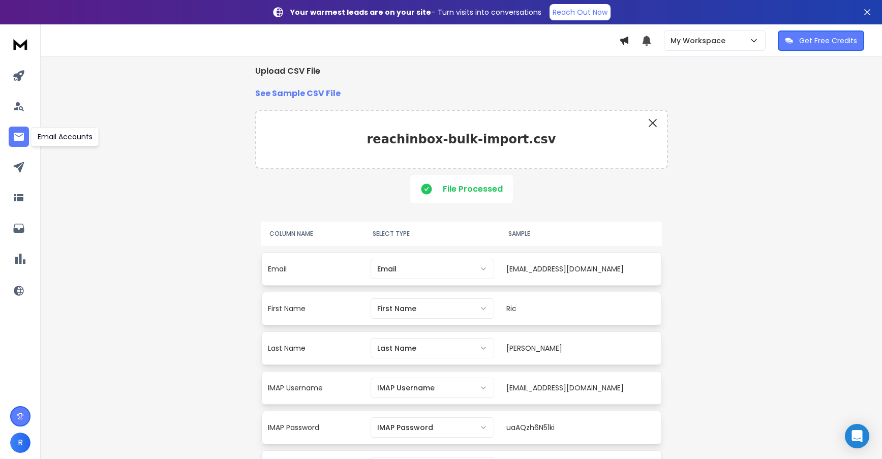
click at [21, 131] on icon at bounding box center [19, 137] width 12 height 12
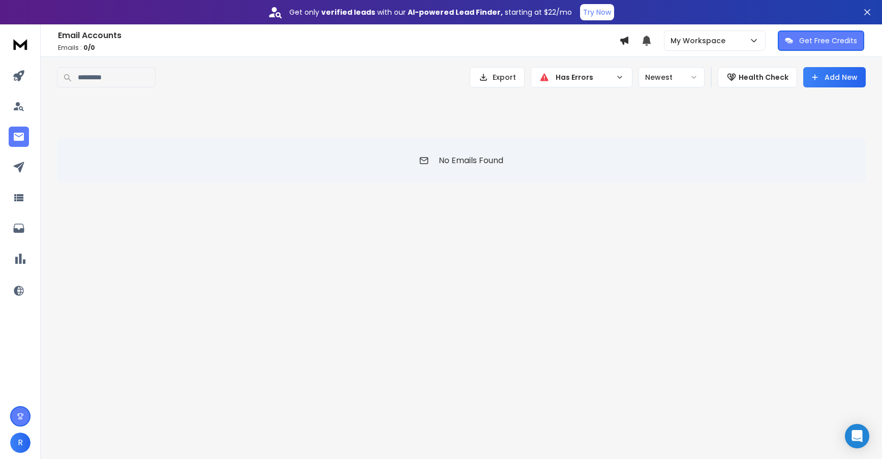
click at [822, 77] on button "Add New" at bounding box center [834, 77] width 63 height 20
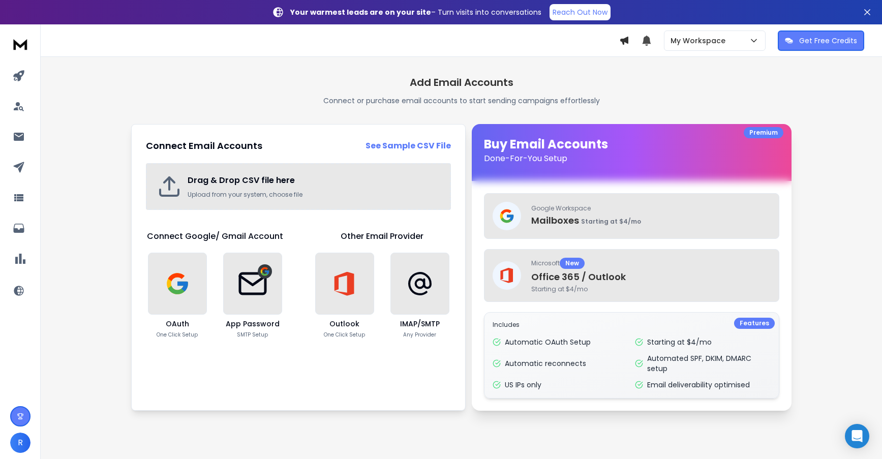
click at [256, 179] on h2 "Drag & Drop CSV file here" at bounding box center [314, 180] width 252 height 12
type input "**********"
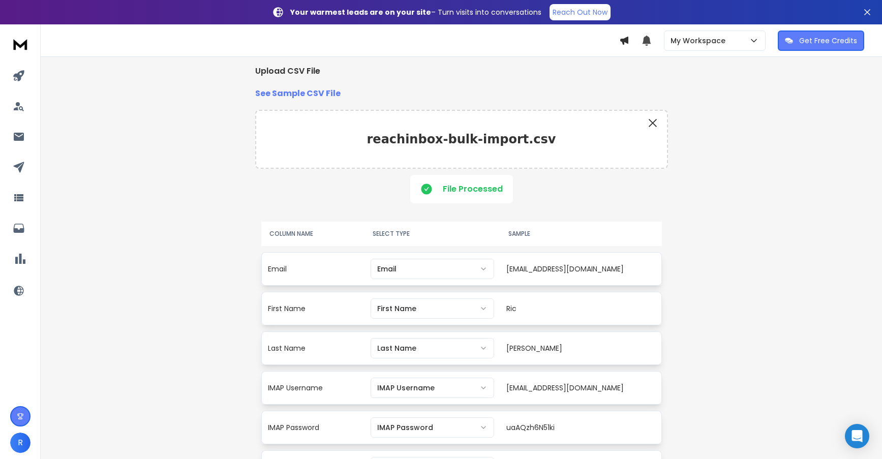
drag, startPoint x: 412, startPoint y: 138, endPoint x: 419, endPoint y: 136, distance: 7.3
click at [412, 138] on p "reachinbox-bulk-import.csv" at bounding box center [461, 139] width 394 height 16
click at [651, 121] on icon at bounding box center [652, 123] width 8 height 8
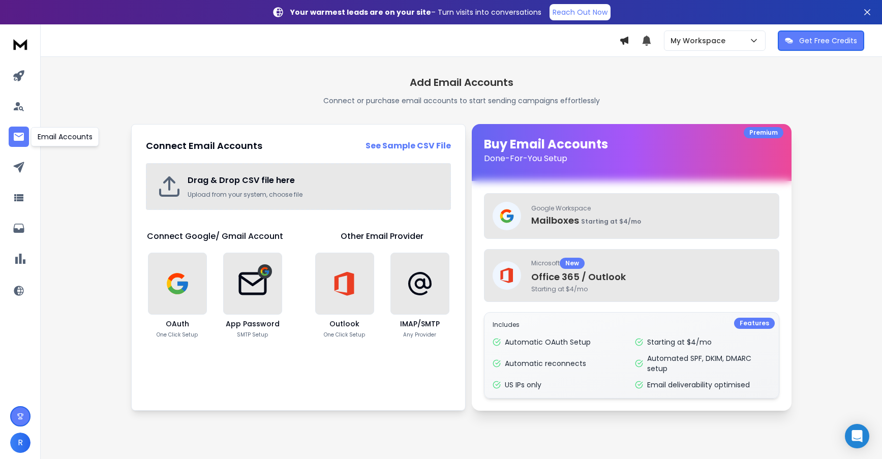
click at [16, 135] on icon at bounding box center [19, 137] width 12 height 12
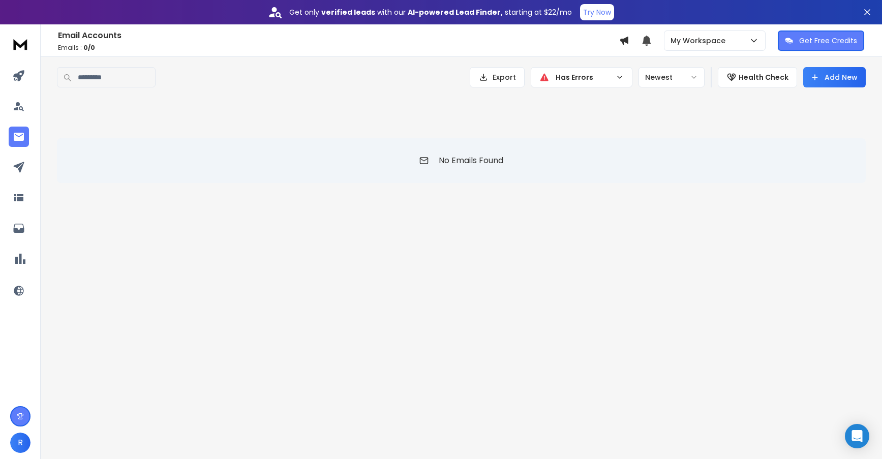
click at [836, 75] on button "Add New" at bounding box center [834, 77] width 63 height 20
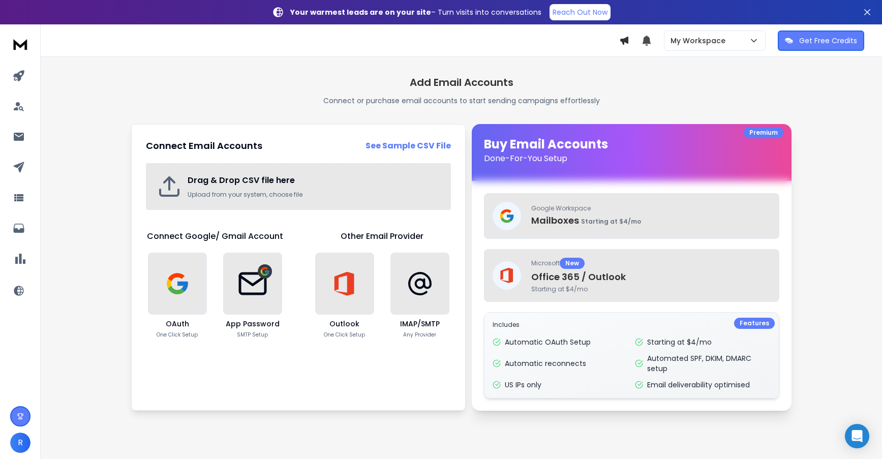
click at [220, 186] on h2 "Drag & Drop CSV file here" at bounding box center [314, 180] width 252 height 12
type input "**********"
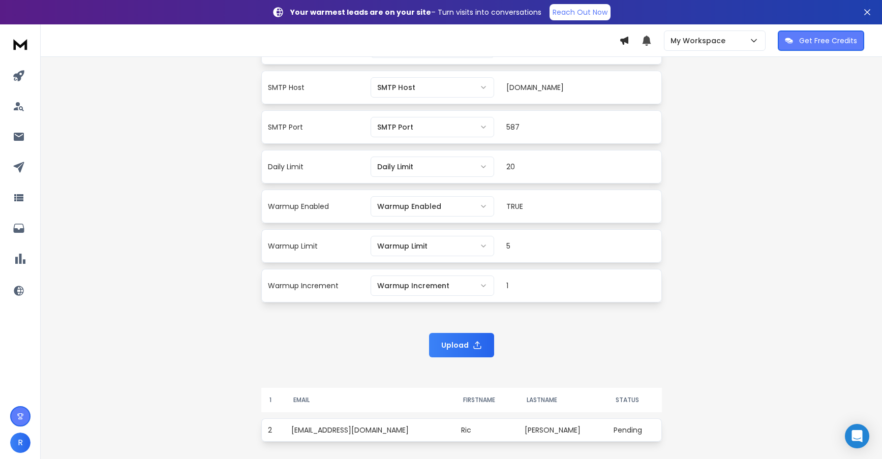
scroll to position [550, 0]
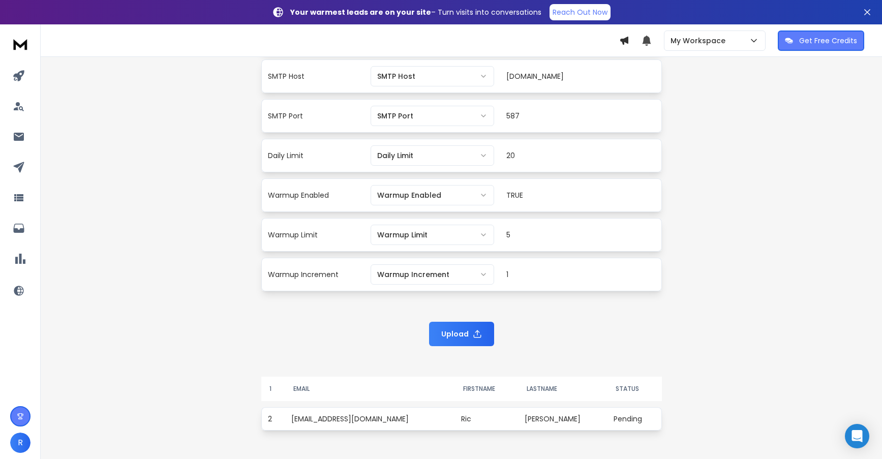
click at [456, 333] on p "Upload" at bounding box center [454, 334] width 27 height 10
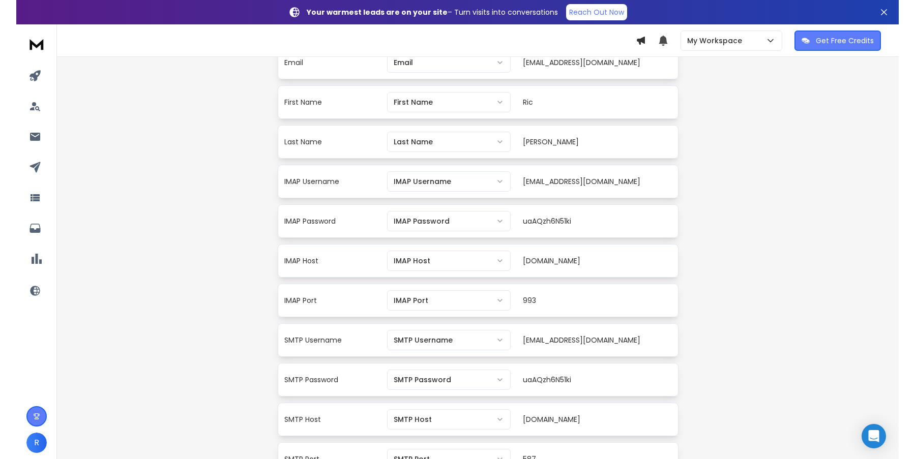
scroll to position [0, 0]
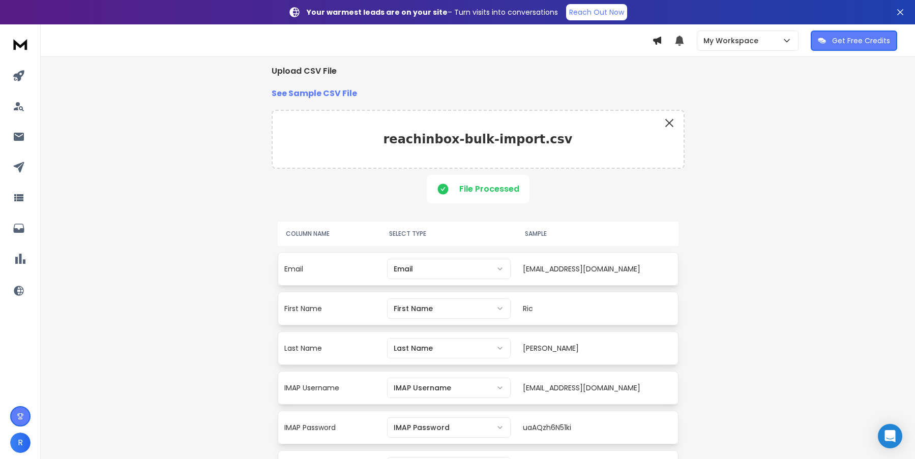
click at [668, 122] on icon at bounding box center [668, 123] width 8 height 8
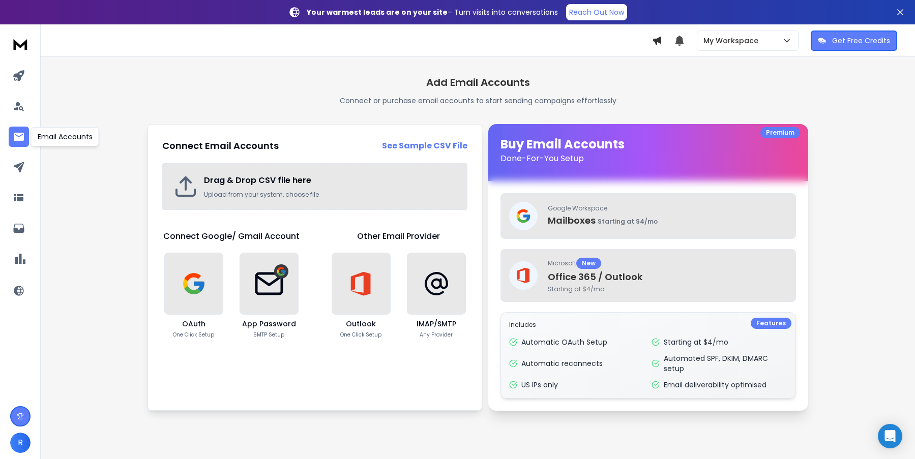
click at [19, 137] on icon at bounding box center [19, 137] width 12 height 12
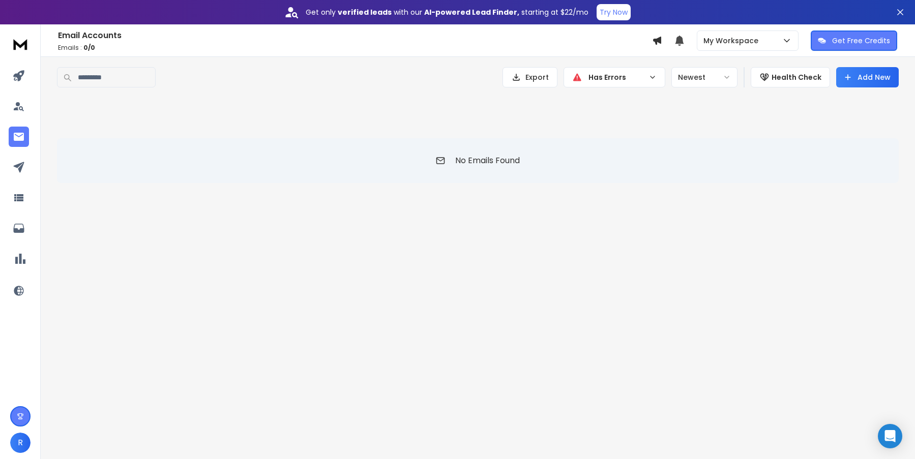
click at [858, 77] on button "Add New" at bounding box center [867, 77] width 63 height 20
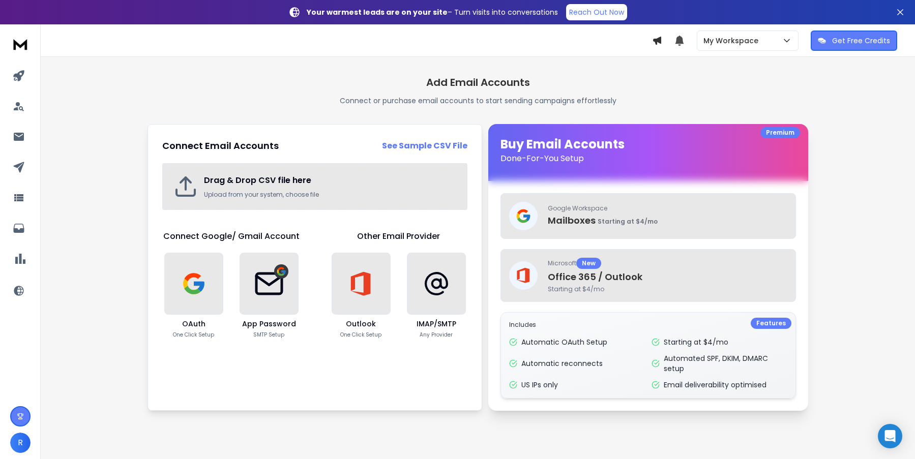
click at [263, 173] on div "Drag & Drop CSV file here Upload from your system, choose file" at bounding box center [314, 186] width 305 height 47
type input "**********"
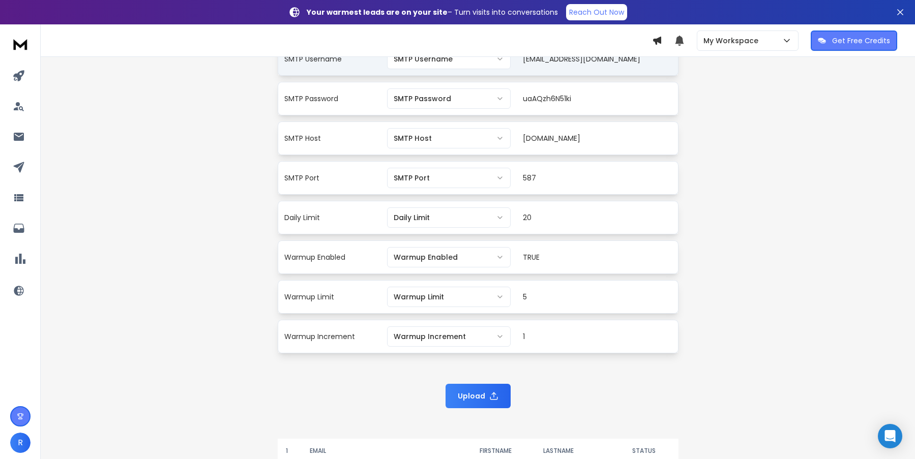
scroll to position [550, 0]
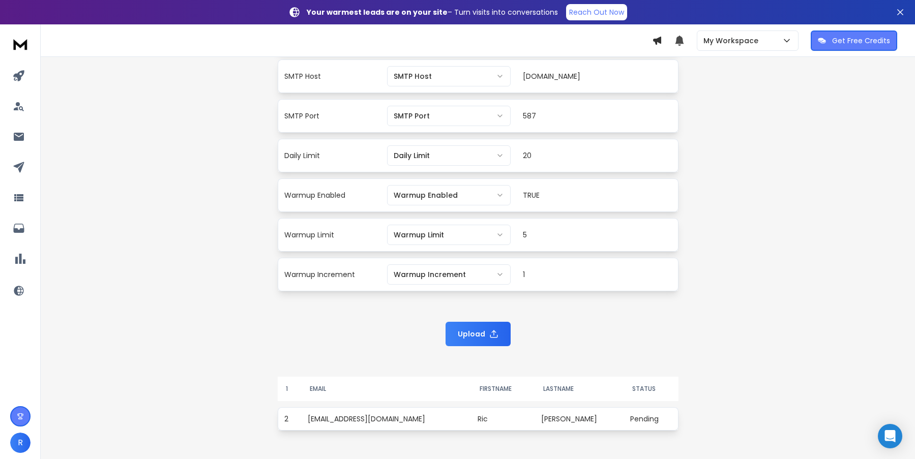
click at [476, 331] on p "Upload" at bounding box center [471, 334] width 27 height 10
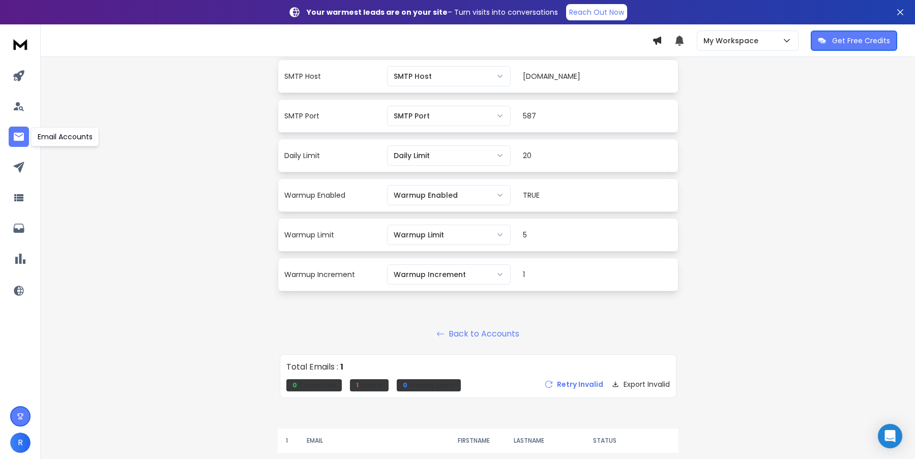
click at [18, 138] on icon at bounding box center [19, 137] width 10 height 8
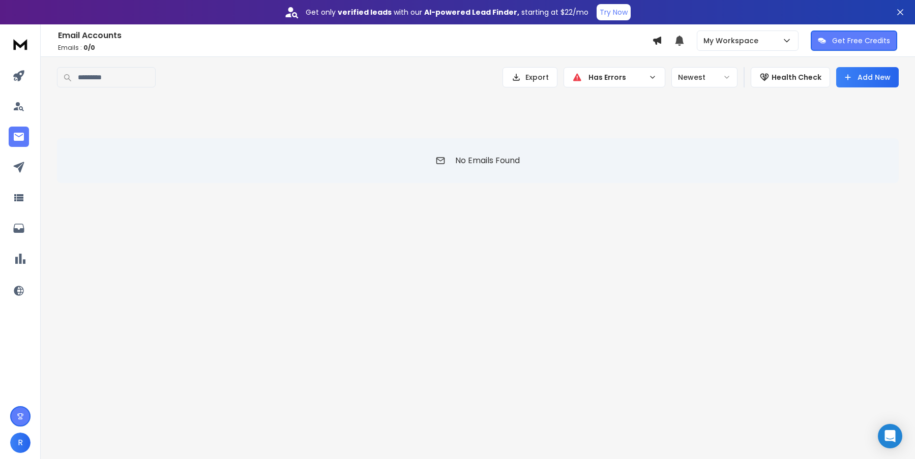
click at [617, 78] on p "Has Errors" at bounding box center [616, 77] width 56 height 10
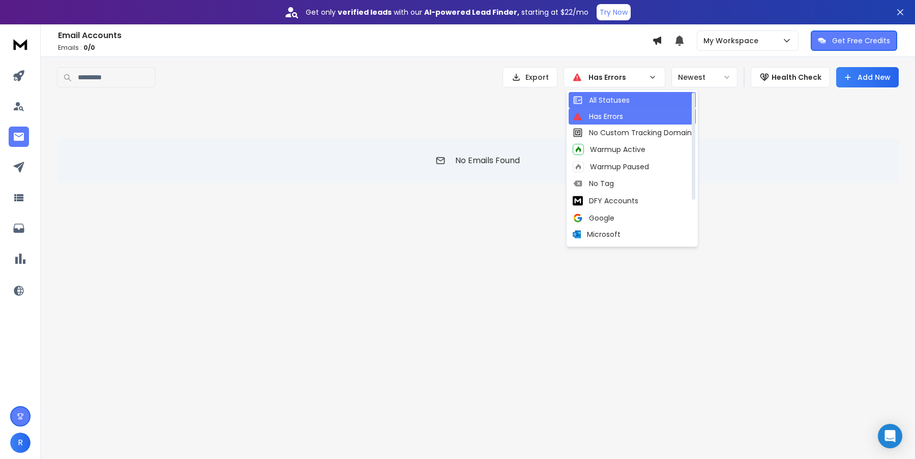
click at [610, 99] on div "All Statuses" at bounding box center [600, 100] width 57 height 10
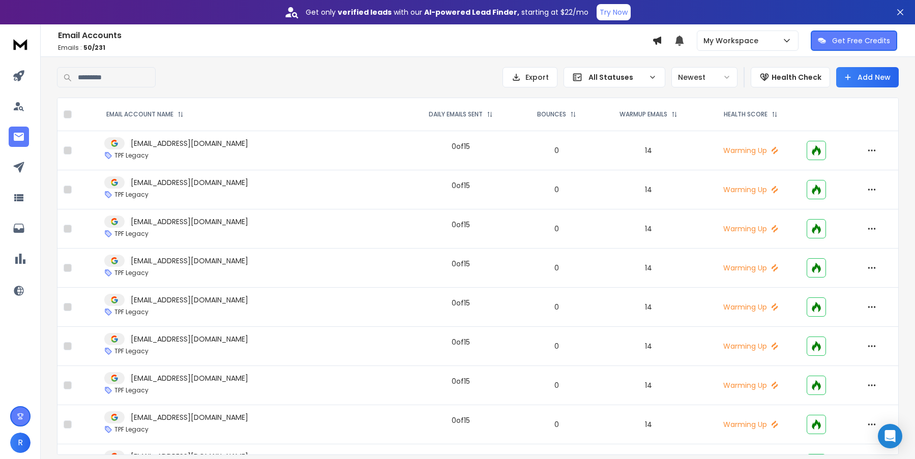
click at [875, 76] on button "Add New" at bounding box center [867, 77] width 63 height 20
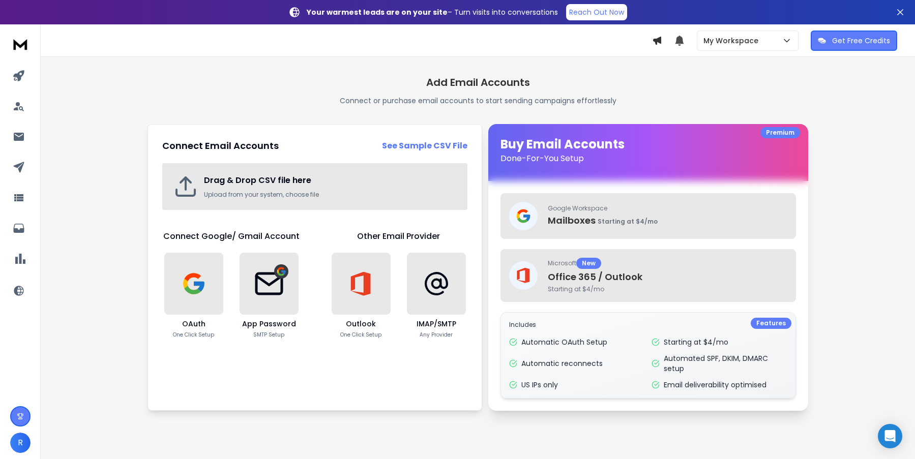
click at [263, 180] on h2 "Drag & Drop CSV file here" at bounding box center [330, 180] width 252 height 12
type input "**********"
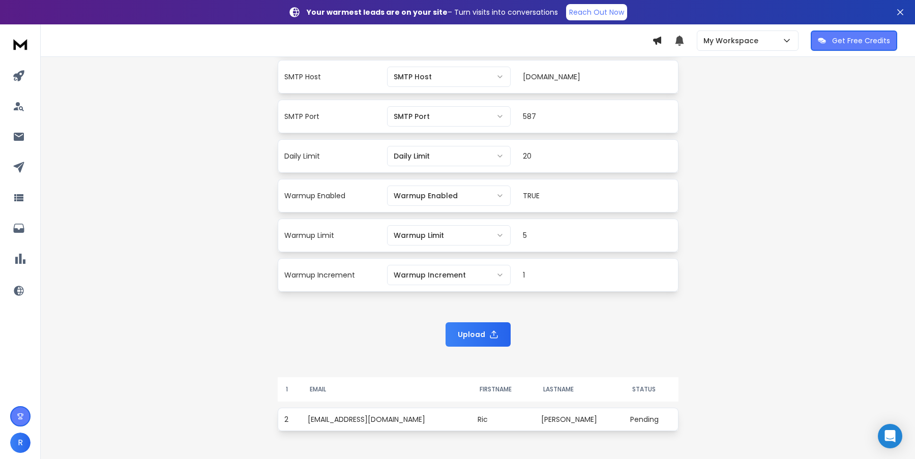
scroll to position [550, 0]
click at [473, 332] on p "Upload" at bounding box center [471, 334] width 27 height 10
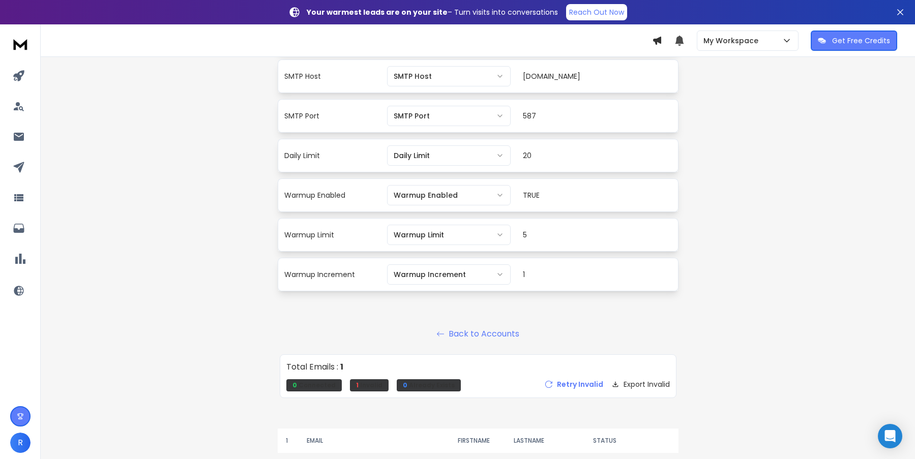
scroll to position [601, 0]
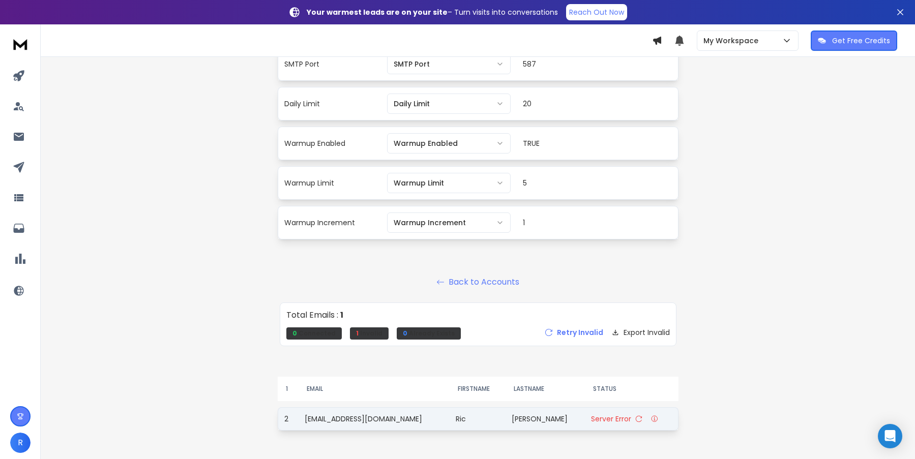
click at [635, 417] on icon at bounding box center [638, 418] width 7 height 7
click at [635, 418] on icon at bounding box center [638, 418] width 7 height 7
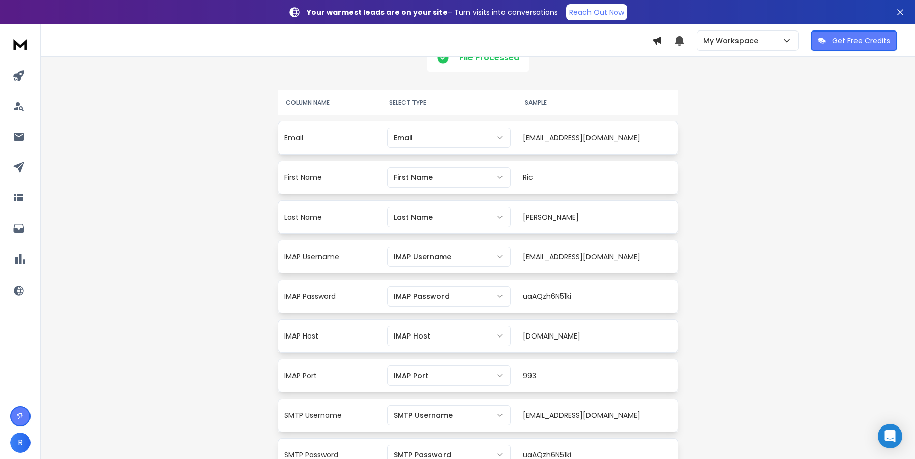
scroll to position [0, 0]
